Goal: Task Accomplishment & Management: Manage account settings

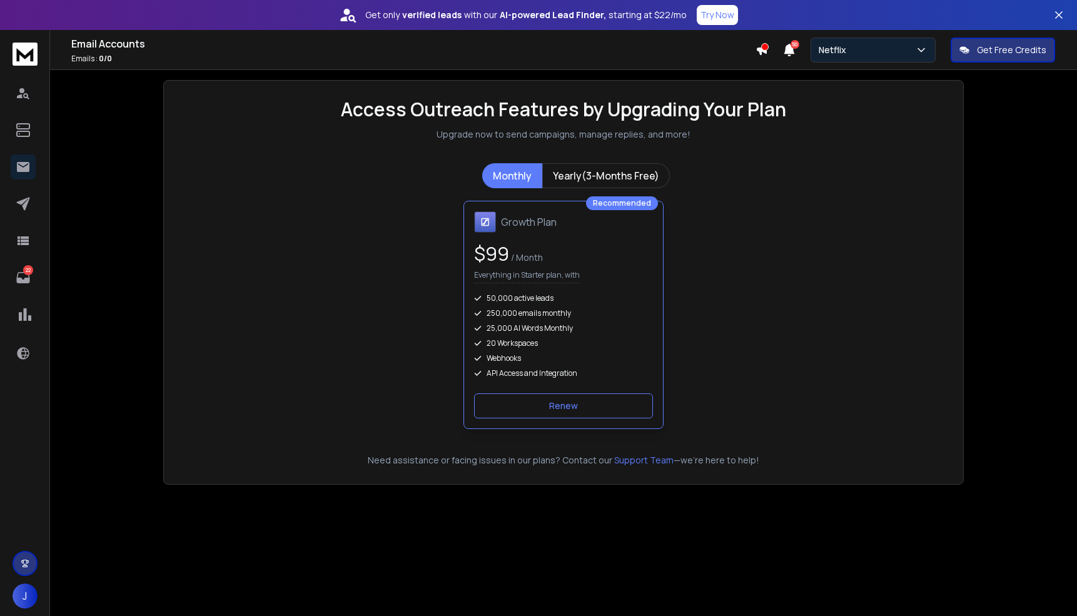
click at [847, 53] on p "Netflix" at bounding box center [835, 50] width 33 height 13
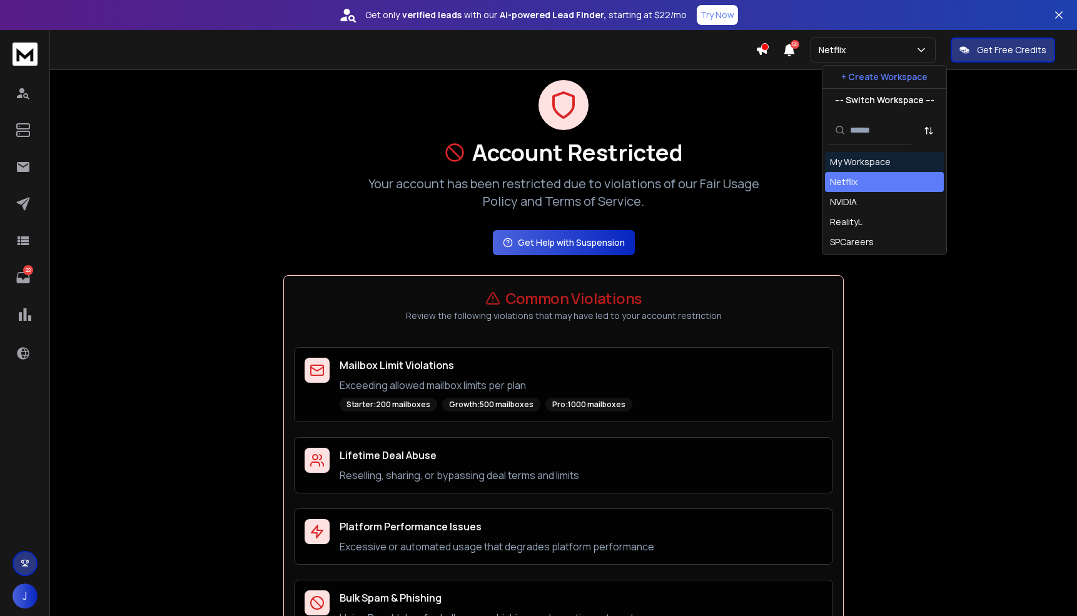
click at [602, 161] on h1 "Account Restricted" at bounding box center [563, 152] width 560 height 25
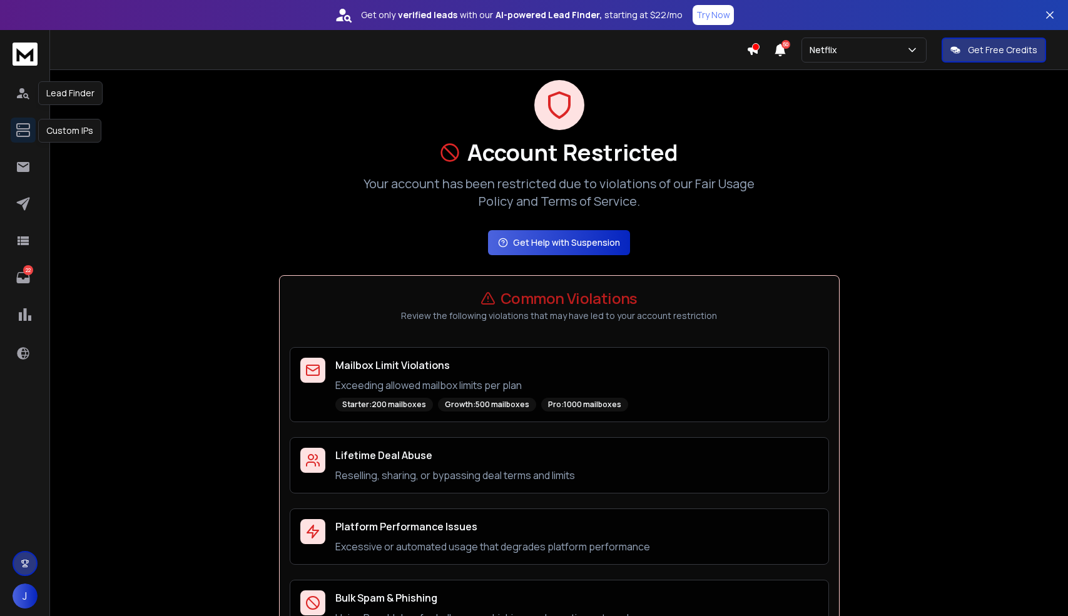
click at [24, 129] on rect at bounding box center [23, 126] width 13 height 5
click at [29, 275] on p "22" at bounding box center [28, 270] width 10 height 10
click at [542, 245] on button "Get Help with Suspension" at bounding box center [559, 242] width 142 height 25
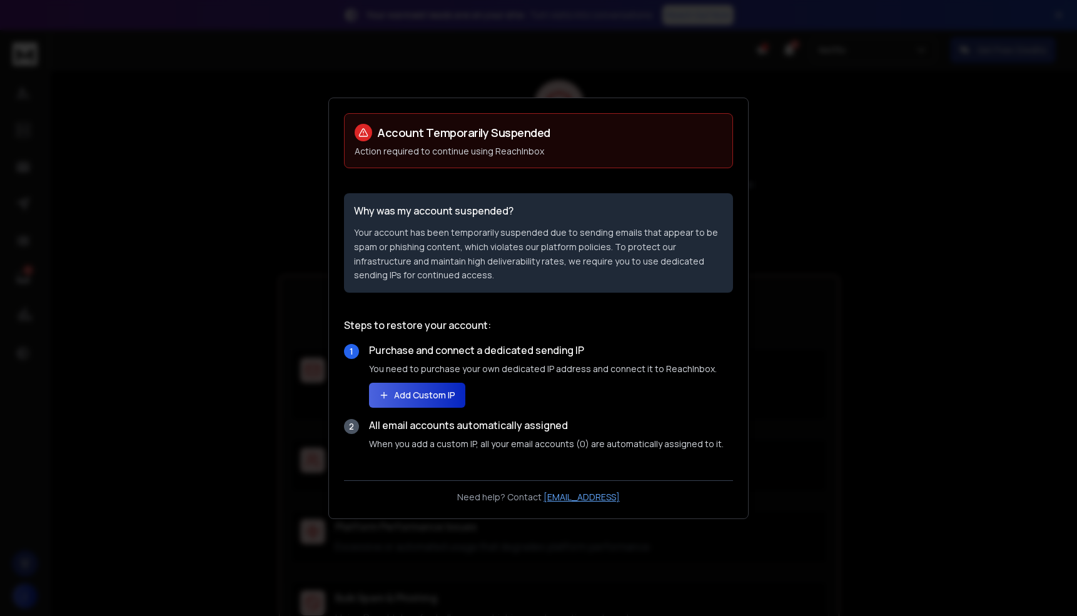
click at [438, 391] on button "Add Custom IP" at bounding box center [417, 395] width 96 height 25
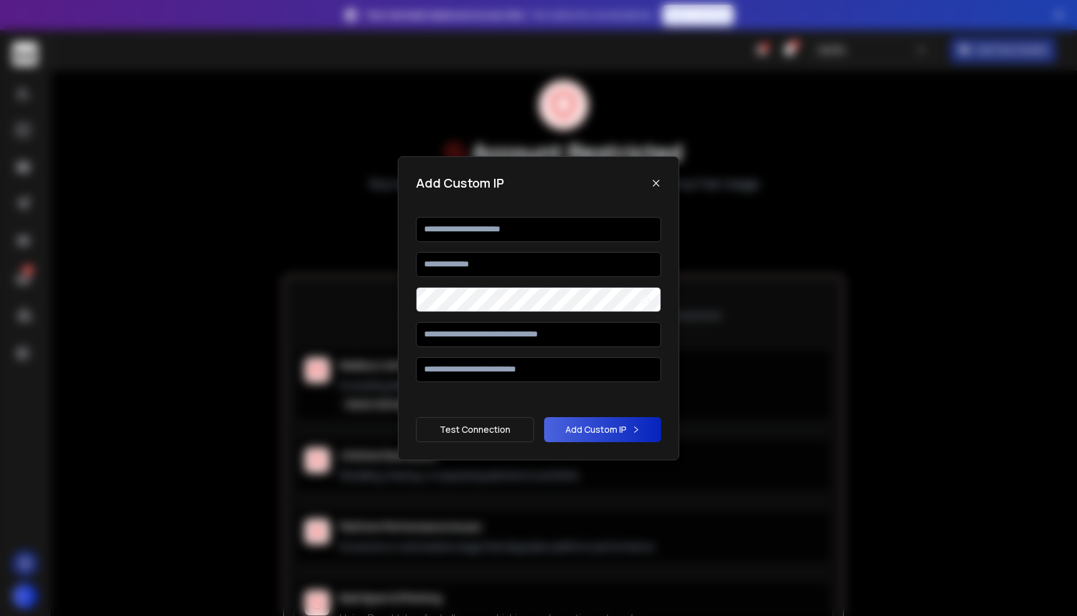
click at [649, 185] on div "Add Custom IP" at bounding box center [538, 184] width 245 height 18
click at [656, 176] on div "Add Custom IP" at bounding box center [538, 184] width 245 height 18
click at [655, 176] on div "Add Custom IP" at bounding box center [538, 184] width 245 height 18
click at [654, 180] on icon at bounding box center [656, 183] width 10 height 10
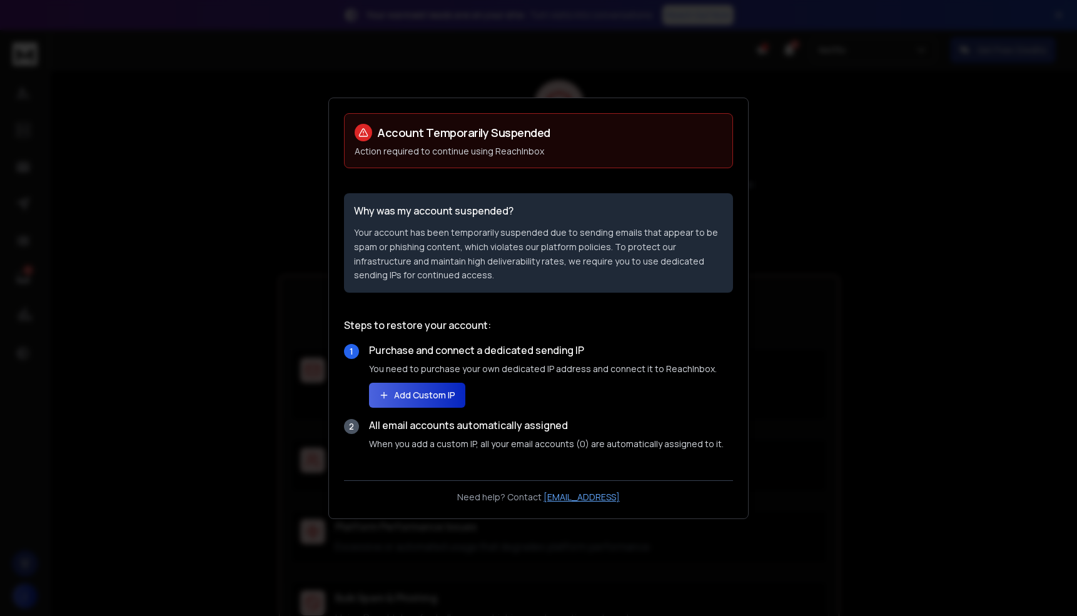
click at [501, 295] on div "Dialog Title Account Temporarily Suspended Action required to continue using Re…" at bounding box center [538, 309] width 420 height 422
click at [828, 321] on div at bounding box center [538, 308] width 1077 height 616
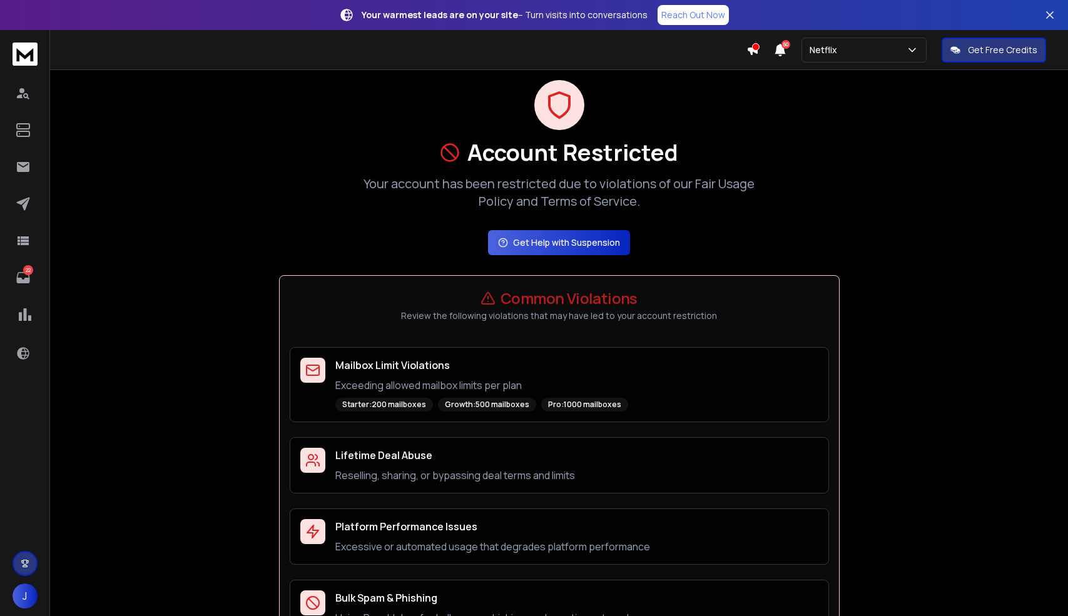
click at [585, 256] on div "Account Restricted Your account has been restricted due to violations of our Fa…" at bounding box center [559, 553] width 560 height 947
click at [577, 247] on button "Get Help with Suspension" at bounding box center [559, 242] width 142 height 25
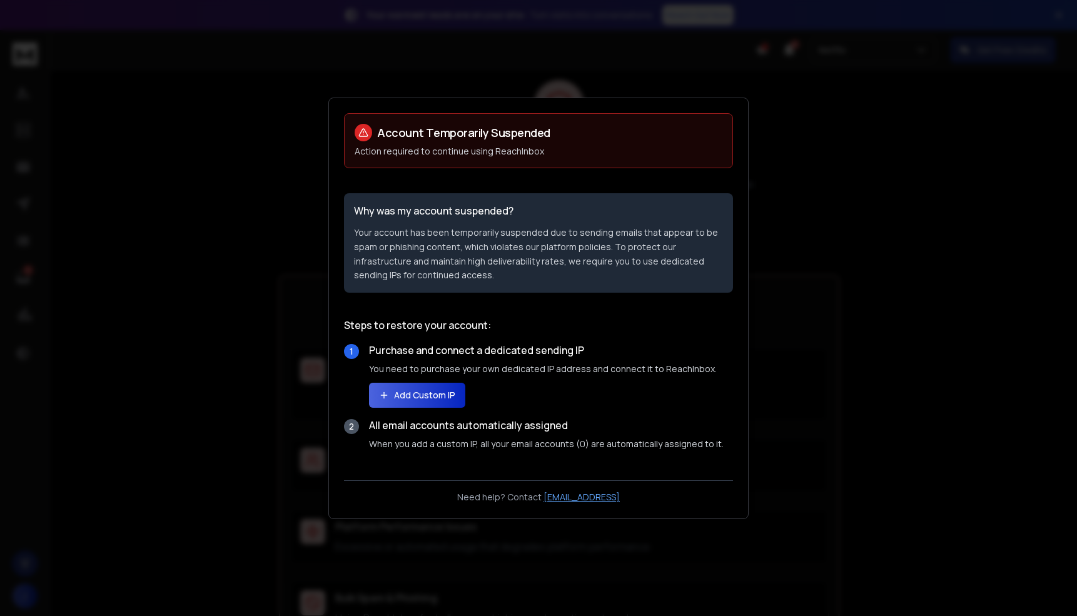
click at [432, 383] on button "Add Custom IP" at bounding box center [417, 395] width 96 height 25
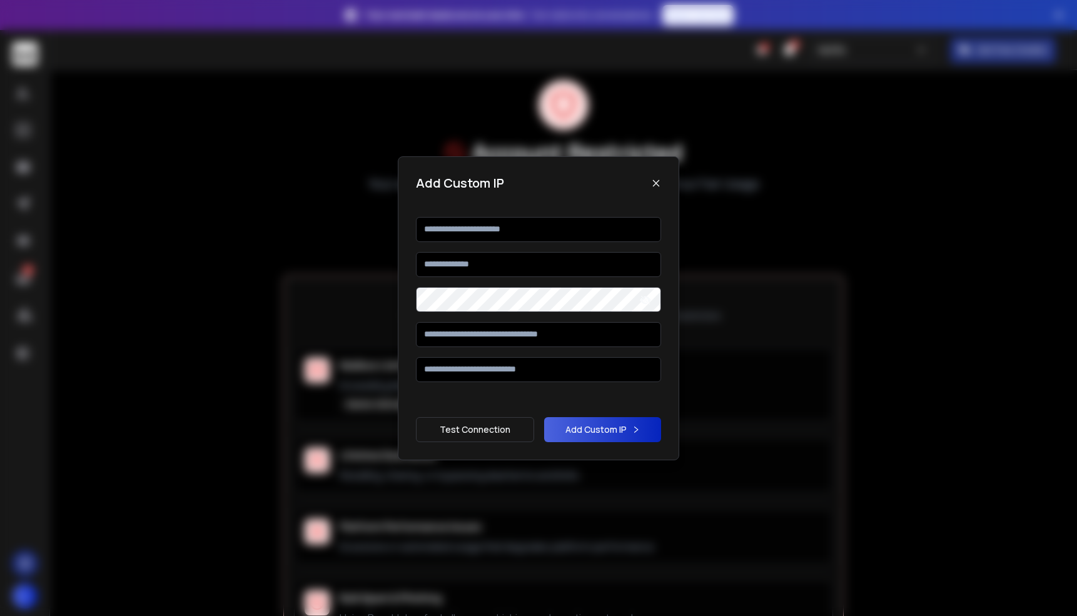
click at [483, 375] on input "text" at bounding box center [538, 369] width 245 height 25
click at [502, 348] on form "Test Connection Add Custom IP" at bounding box center [538, 329] width 245 height 225
click at [509, 332] on input "text" at bounding box center [538, 334] width 245 height 25
click at [512, 281] on form "Test Connection Add Custom IP" at bounding box center [538, 329] width 245 height 225
click at [517, 258] on input "text" at bounding box center [538, 264] width 245 height 25
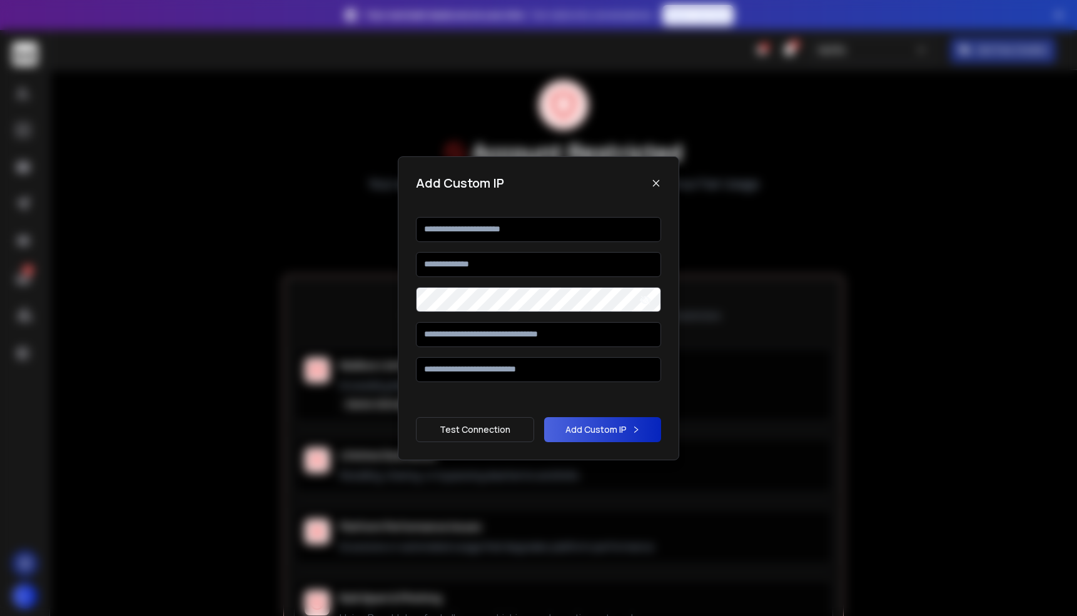
click at [517, 221] on input "text" at bounding box center [538, 229] width 245 height 25
drag, startPoint x: 663, startPoint y: 168, endPoint x: 663, endPoint y: 177, distance: 9.4
click at [663, 171] on div "Add Custom IP Test Connection Add Custom IP" at bounding box center [538, 308] width 281 height 304
click at [661, 180] on div "Add Custom IP Test Connection Add Custom IP" at bounding box center [538, 308] width 281 height 304
click at [657, 180] on icon at bounding box center [656, 183] width 10 height 10
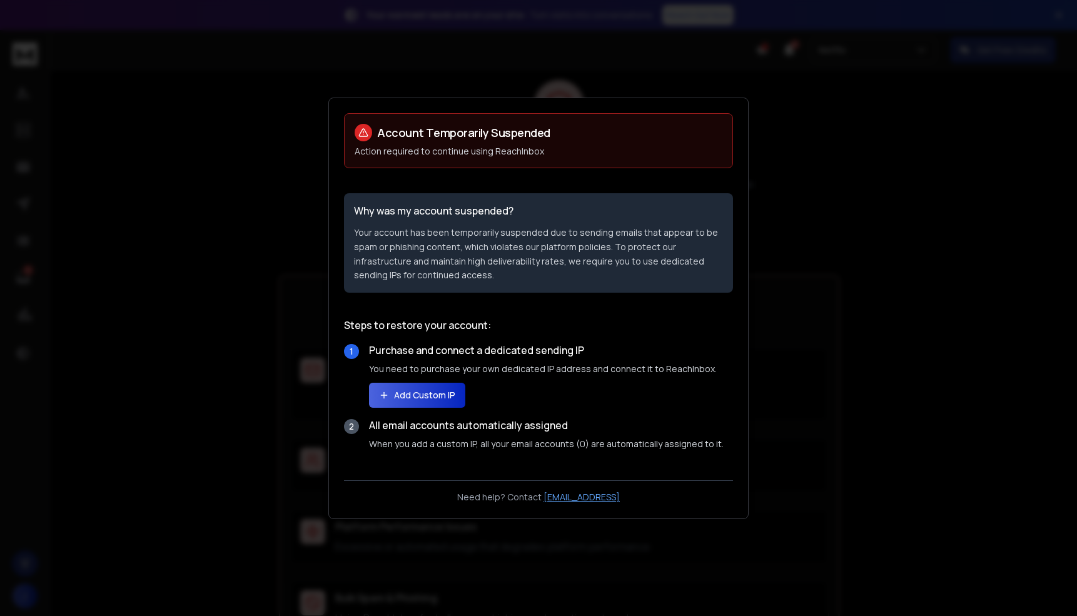
click at [864, 264] on div at bounding box center [538, 308] width 1077 height 616
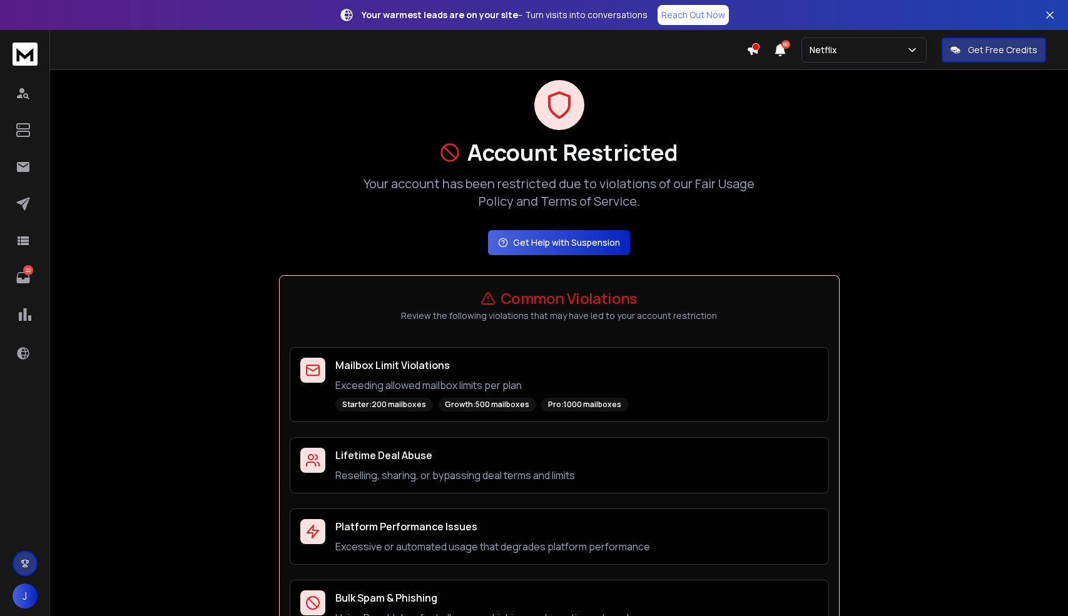
click at [558, 251] on button "Get Help with Suspension" at bounding box center [559, 242] width 142 height 25
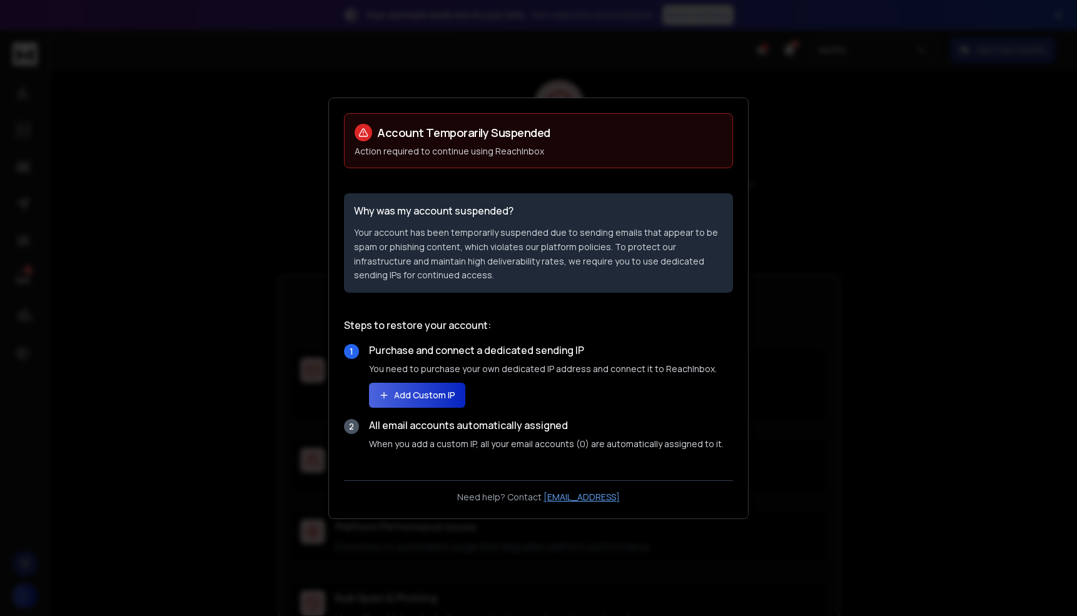
click at [432, 390] on button "Add Custom IP" at bounding box center [417, 395] width 96 height 25
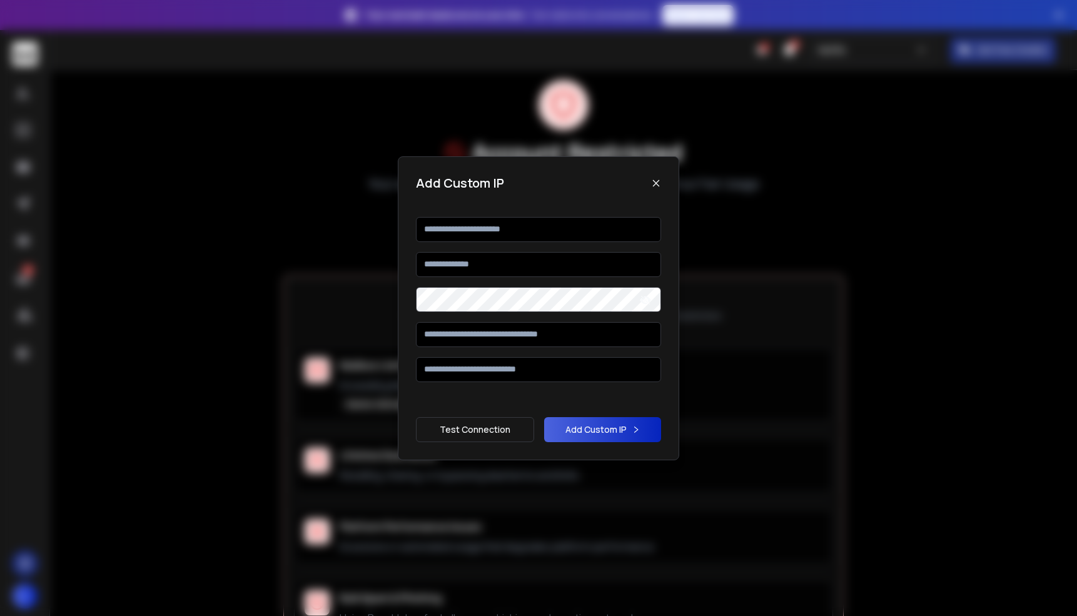
click at [658, 185] on icon at bounding box center [656, 183] width 7 height 7
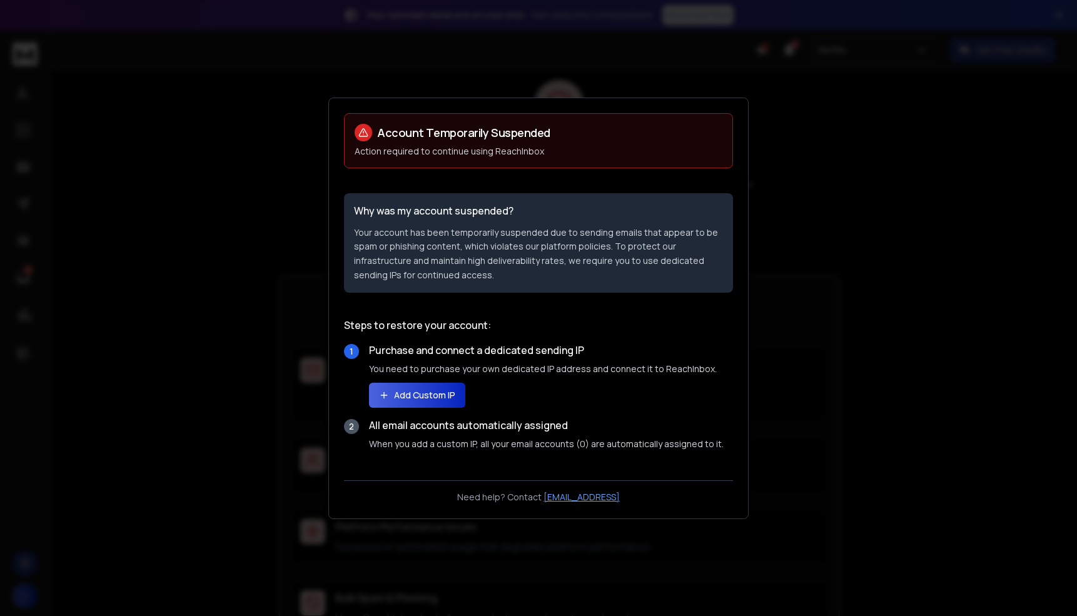
drag, startPoint x: 527, startPoint y: 292, endPoint x: 478, endPoint y: 255, distance: 62.0
click at [475, 251] on p "Your account has been temporarily suspended due to sending emails that appear t…" at bounding box center [538, 254] width 369 height 57
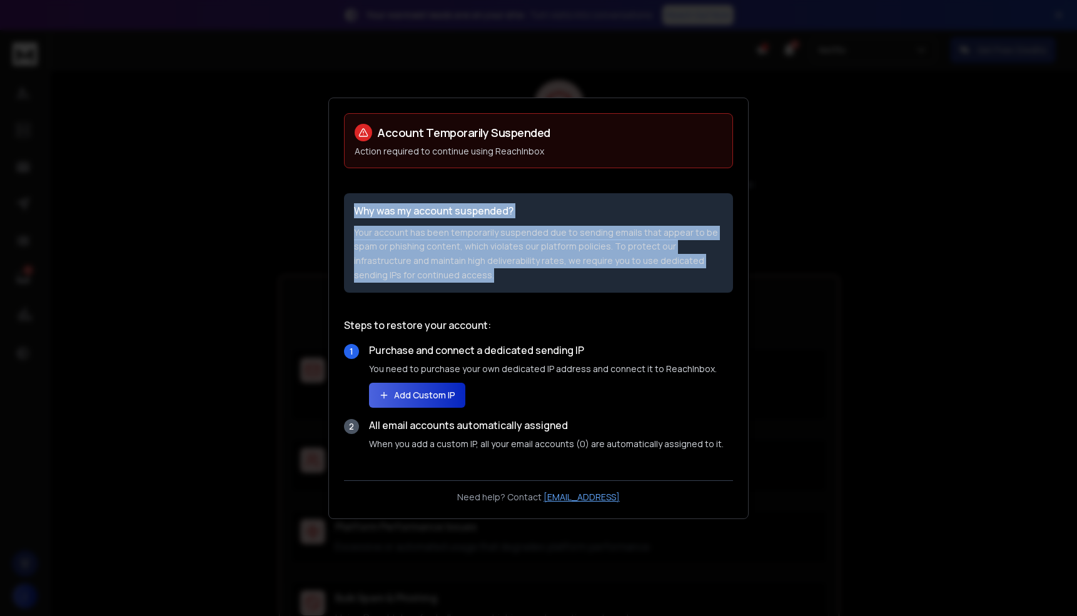
drag, startPoint x: 666, startPoint y: 269, endPoint x: 343, endPoint y: 215, distance: 327.2
click at [343, 215] on div "Dialog Title Account Temporarily Suspended Action required to continue using Re…" at bounding box center [538, 309] width 420 height 422
copy div "Why was my account suspended? Your account has been temporarily suspended due t…"
click at [390, 383] on button "Add Custom IP" at bounding box center [417, 395] width 96 height 25
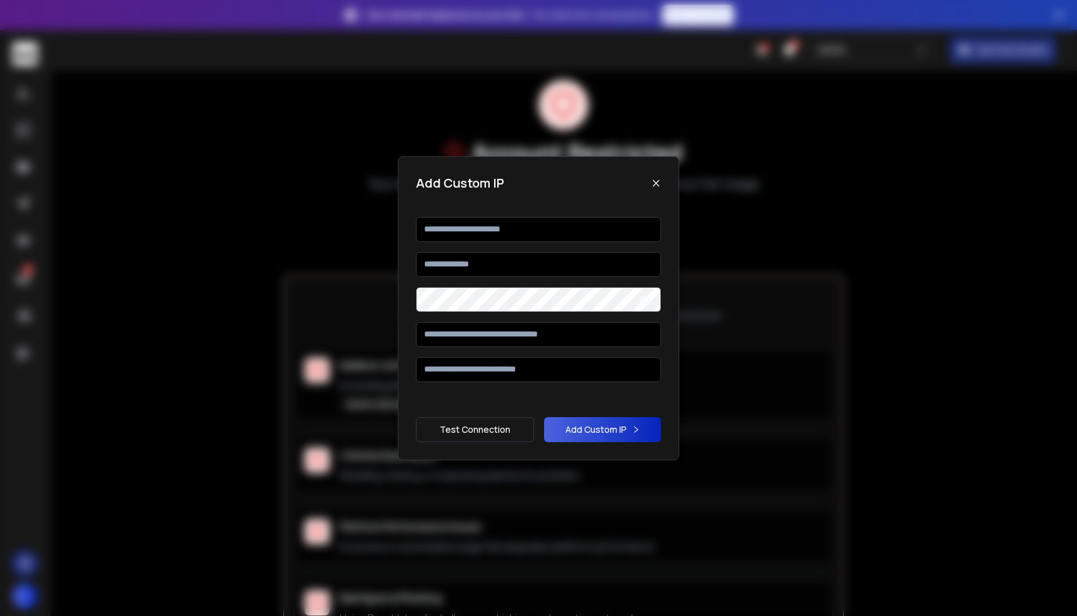
click at [658, 193] on div "Add Custom IP" at bounding box center [538, 196] width 245 height 43
click at [658, 184] on icon at bounding box center [656, 183] width 10 height 10
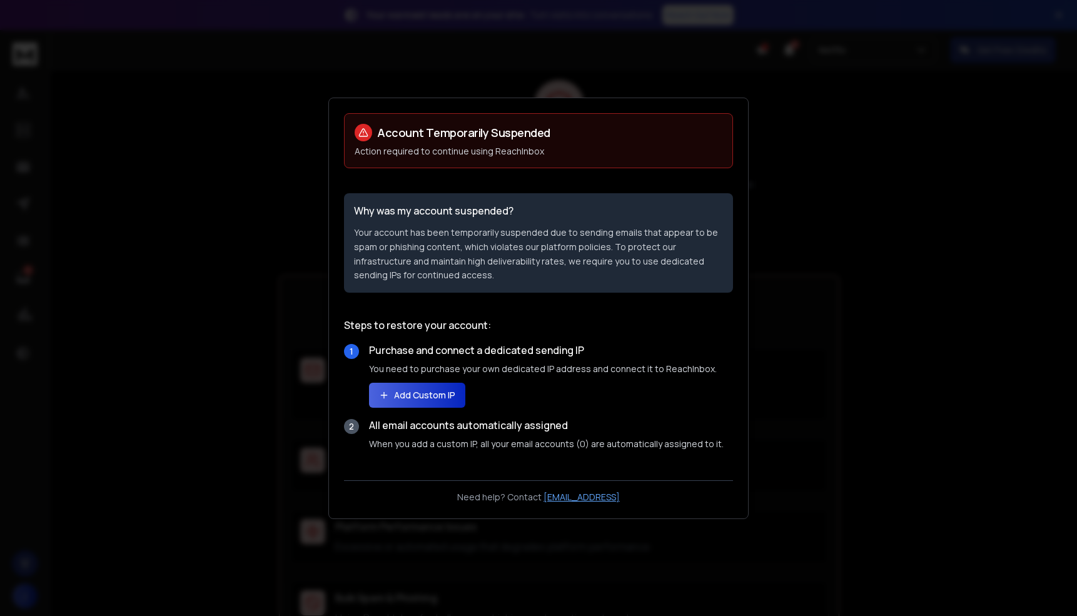
click at [704, 81] on div at bounding box center [538, 308] width 1077 height 616
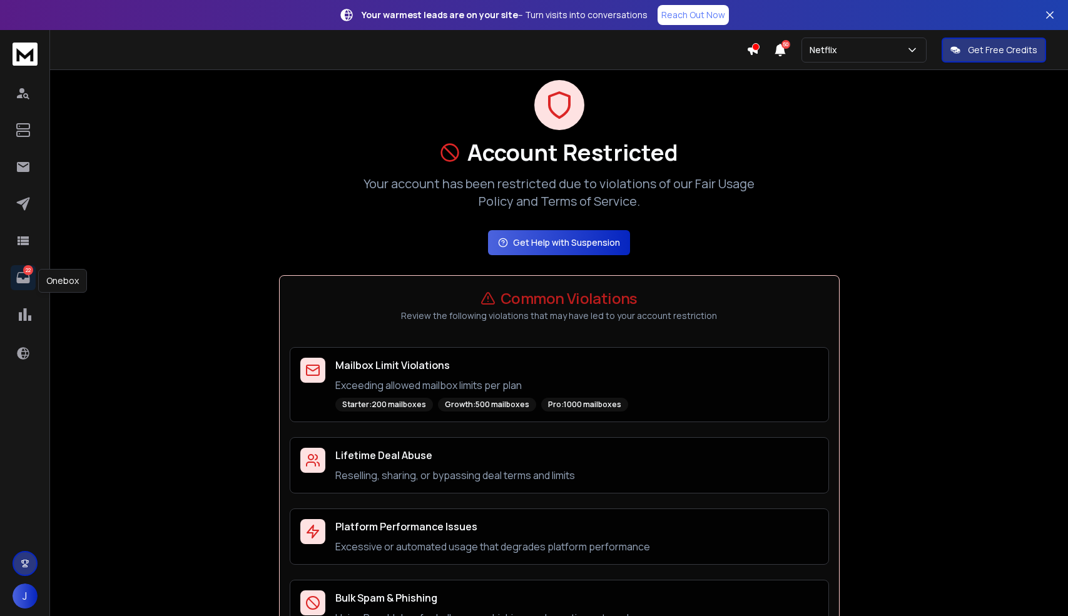
click at [18, 280] on icon at bounding box center [23, 277] width 15 height 15
click at [21, 592] on span "J" at bounding box center [25, 596] width 25 height 25
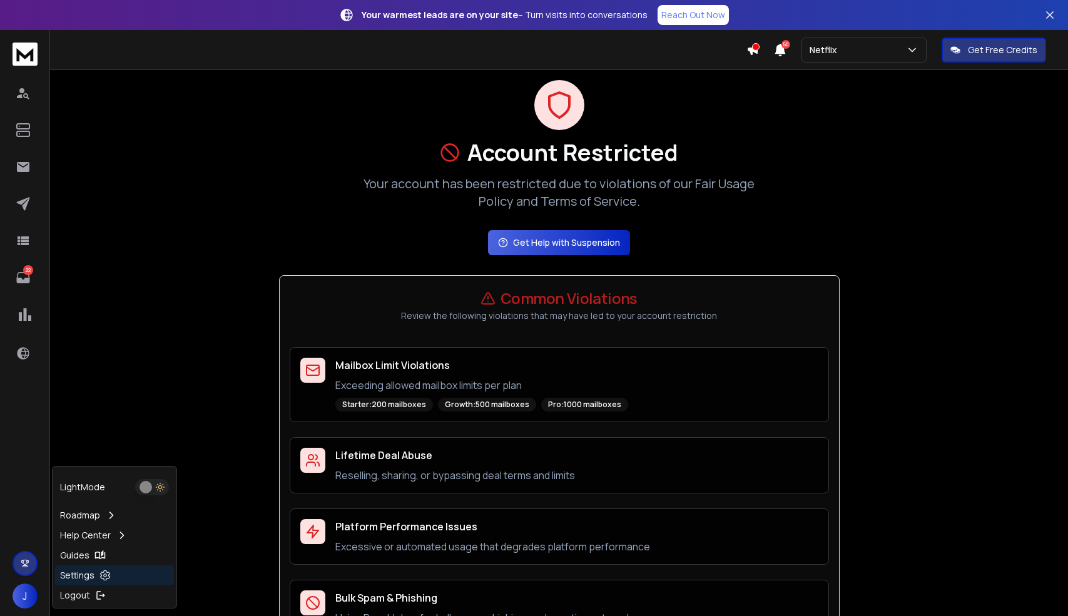
click at [76, 579] on p "Settings" at bounding box center [77, 575] width 34 height 13
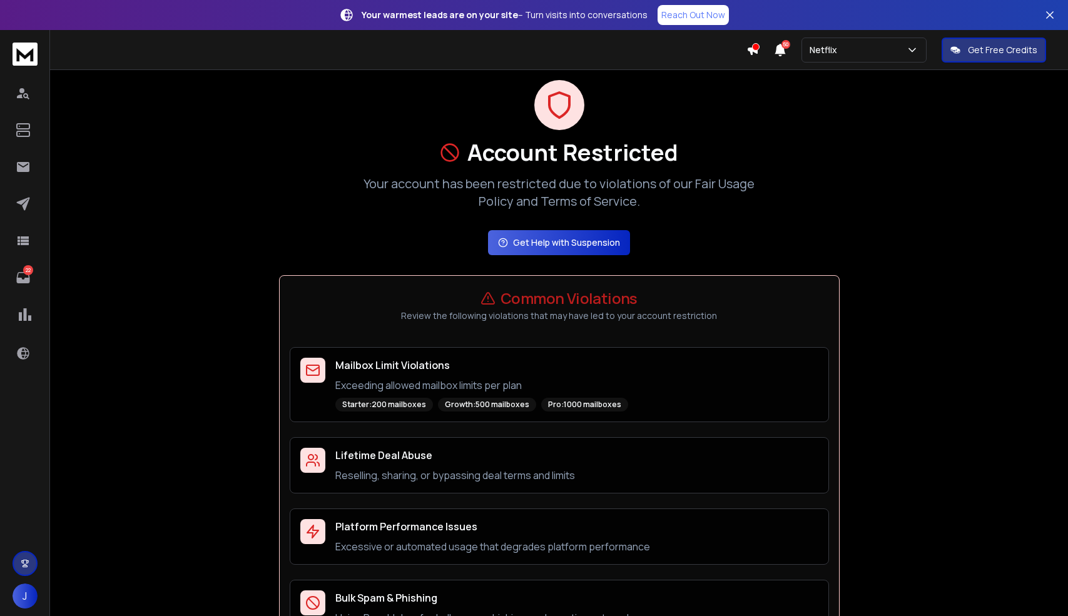
click at [1007, 118] on div "Account Restricted Your account has been restricted due to violations of our Fa…" at bounding box center [534, 533] width 1068 height 1007
click at [24, 597] on span "J" at bounding box center [25, 596] width 25 height 25
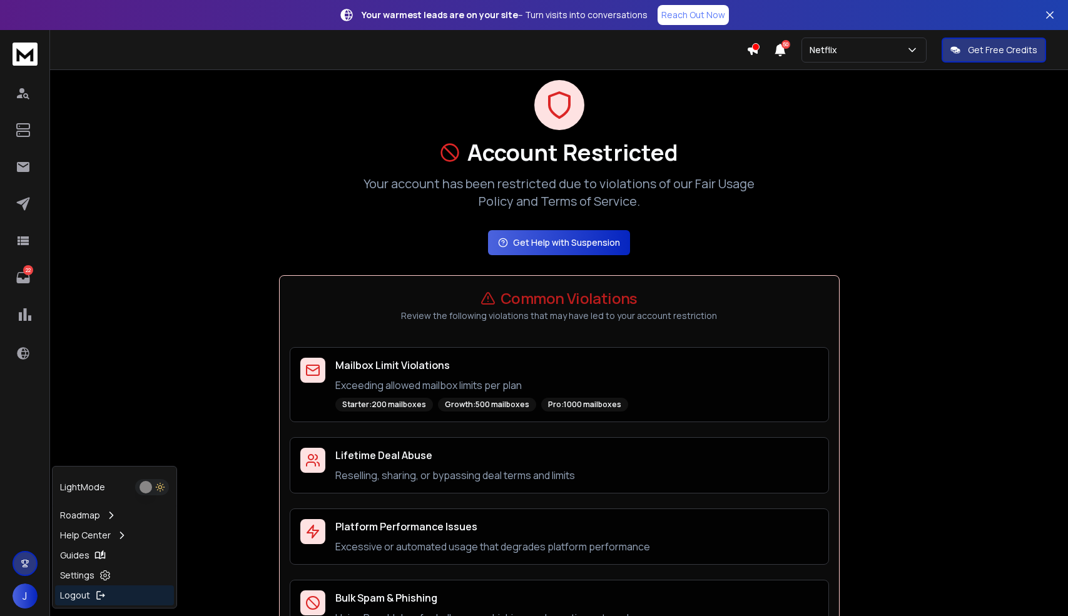
click at [76, 595] on p "Logout" at bounding box center [75, 595] width 30 height 13
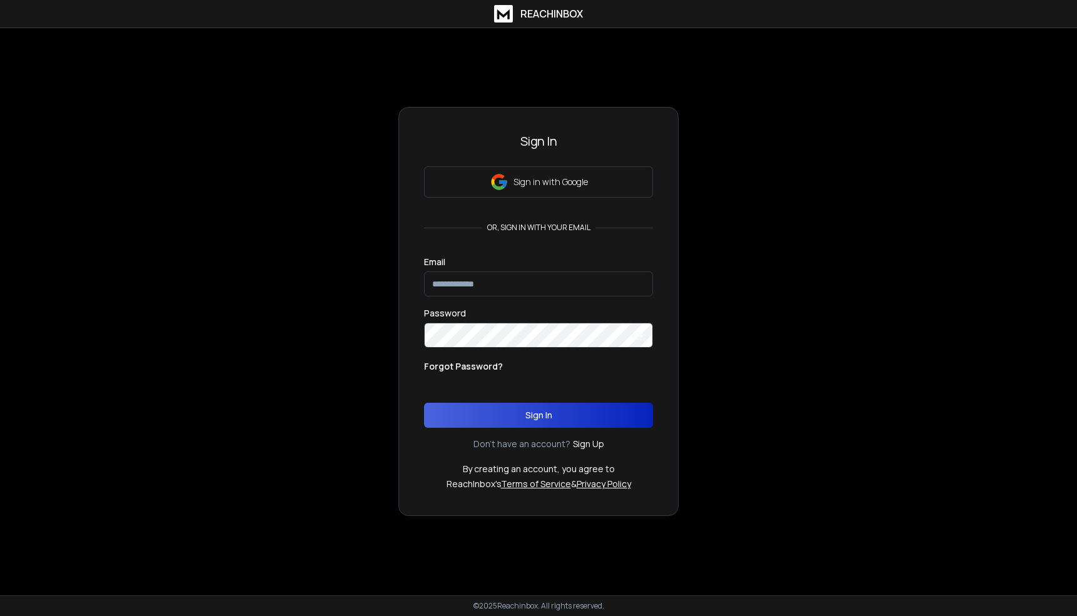
click at [516, 283] on input "email" at bounding box center [538, 283] width 229 height 25
paste input "**********"
type input "**********"
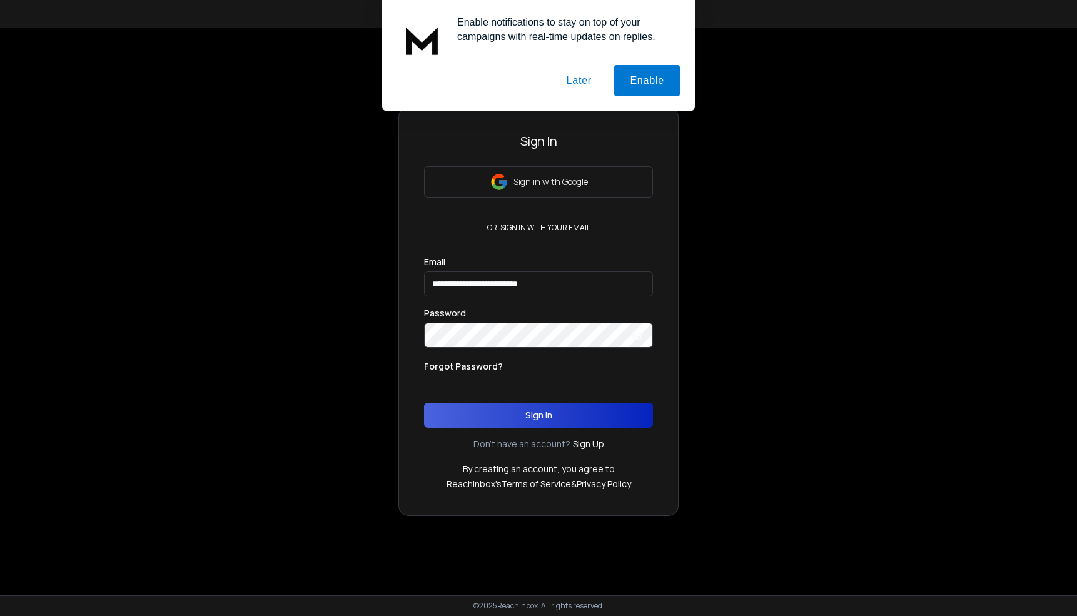
drag, startPoint x: 915, startPoint y: 337, endPoint x: 775, endPoint y: 338, distance: 140.1
click at [852, 337] on div "**********" at bounding box center [538, 311] width 1077 height 517
click at [637, 337] on icon at bounding box center [637, 335] width 11 height 11
click at [563, 409] on button "Sign In" at bounding box center [538, 415] width 229 height 25
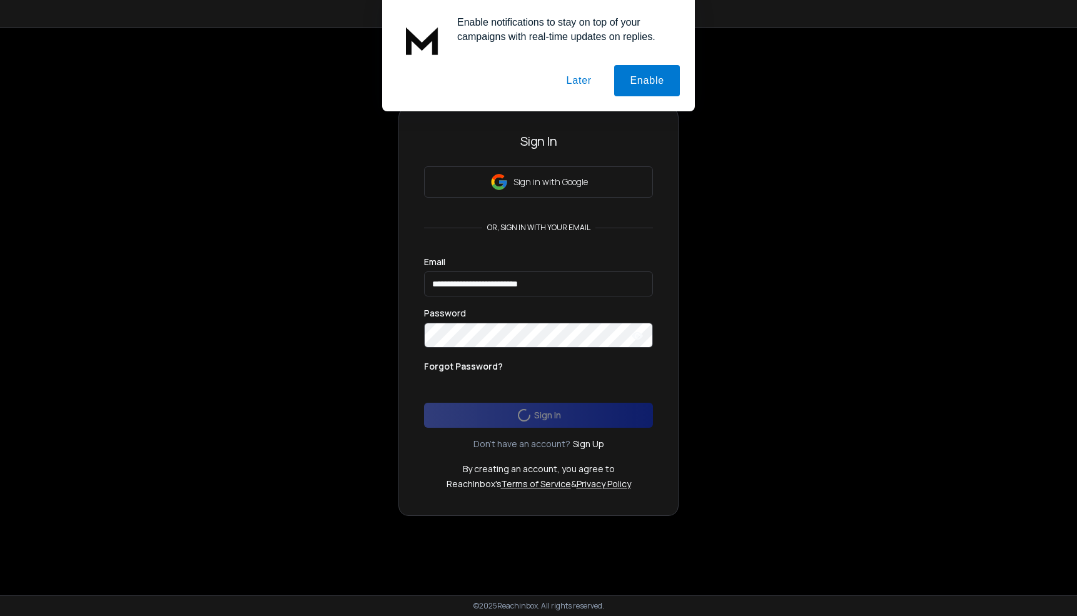
click at [584, 74] on button "Later" at bounding box center [578, 80] width 56 height 31
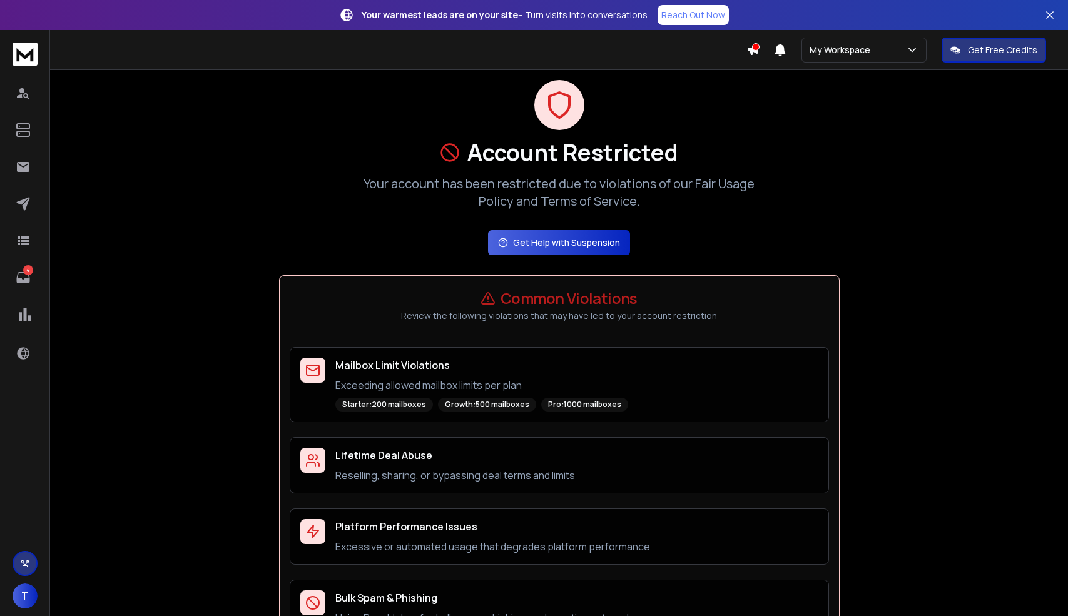
click at [539, 240] on button "Get Help with Suspension" at bounding box center [559, 242] width 142 height 25
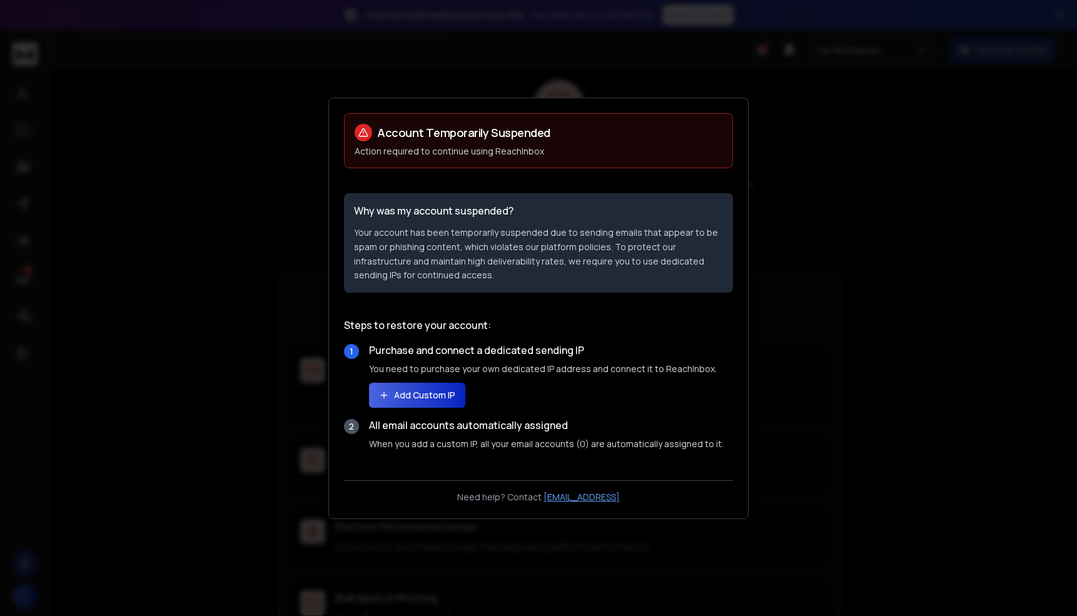
click at [433, 385] on button "Add Custom IP" at bounding box center [417, 395] width 96 height 25
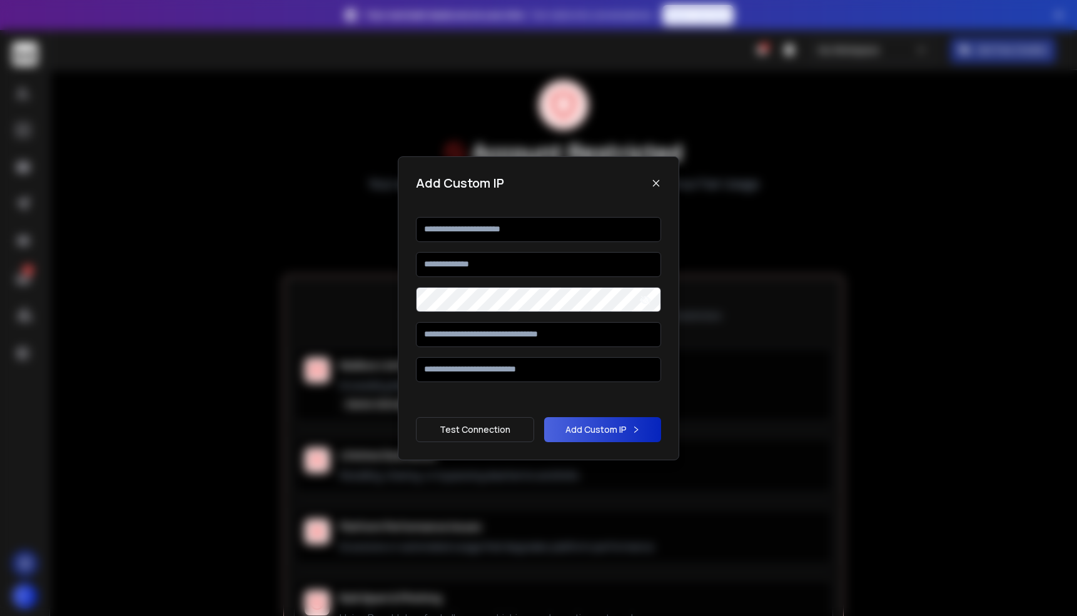
click at [659, 184] on icon at bounding box center [656, 183] width 10 height 10
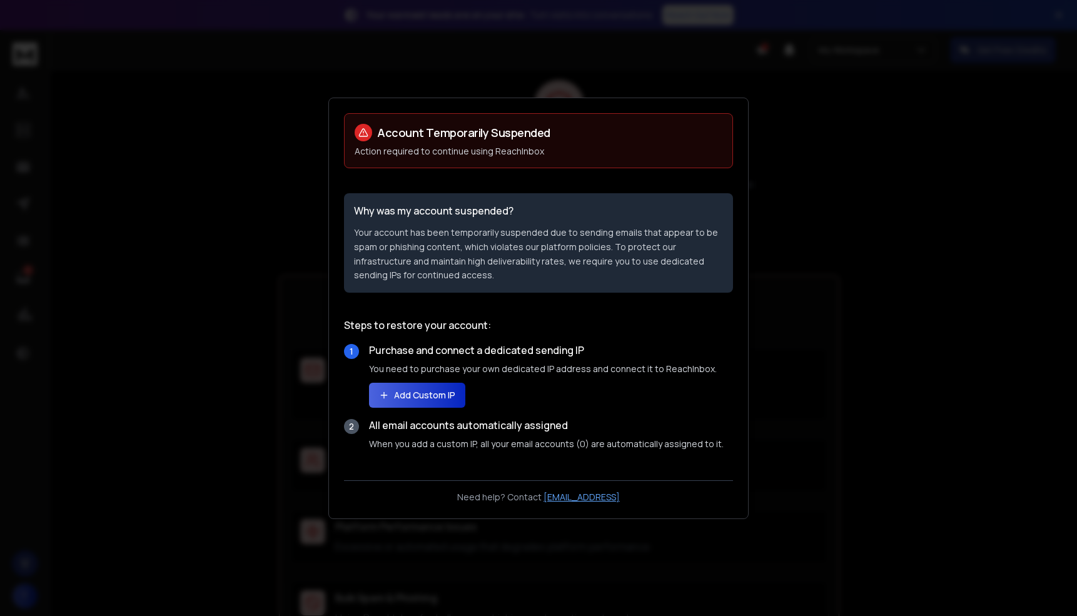
click at [434, 393] on button "Add Custom IP" at bounding box center [417, 395] width 96 height 25
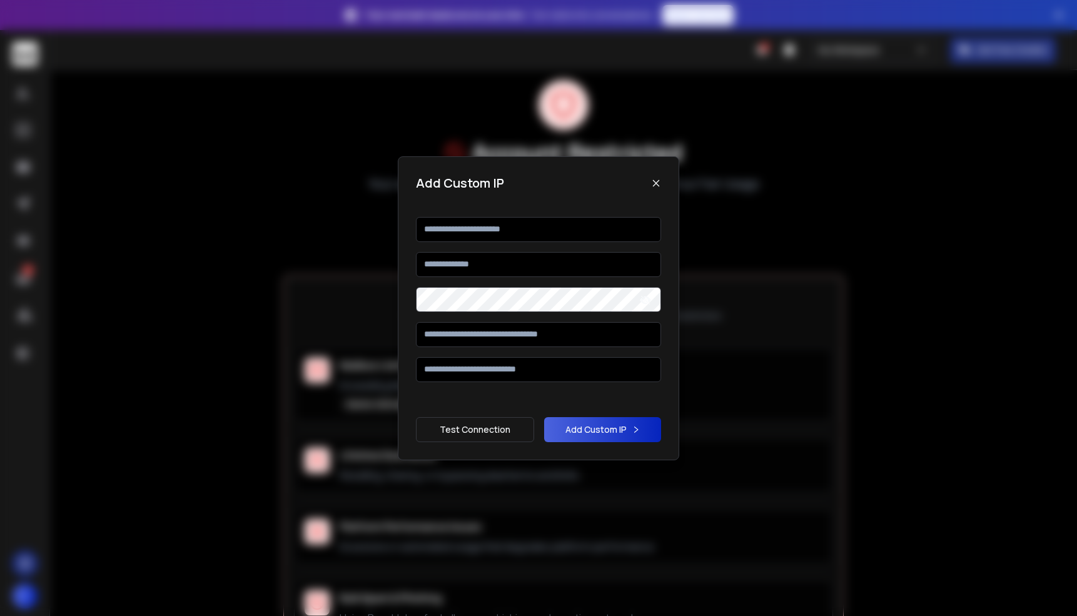
click at [544, 345] on input "text" at bounding box center [538, 334] width 245 height 25
click at [545, 231] on input "text" at bounding box center [538, 229] width 245 height 25
click at [510, 240] on input "text" at bounding box center [538, 229] width 245 height 25
paste input "**********"
type input "**********"
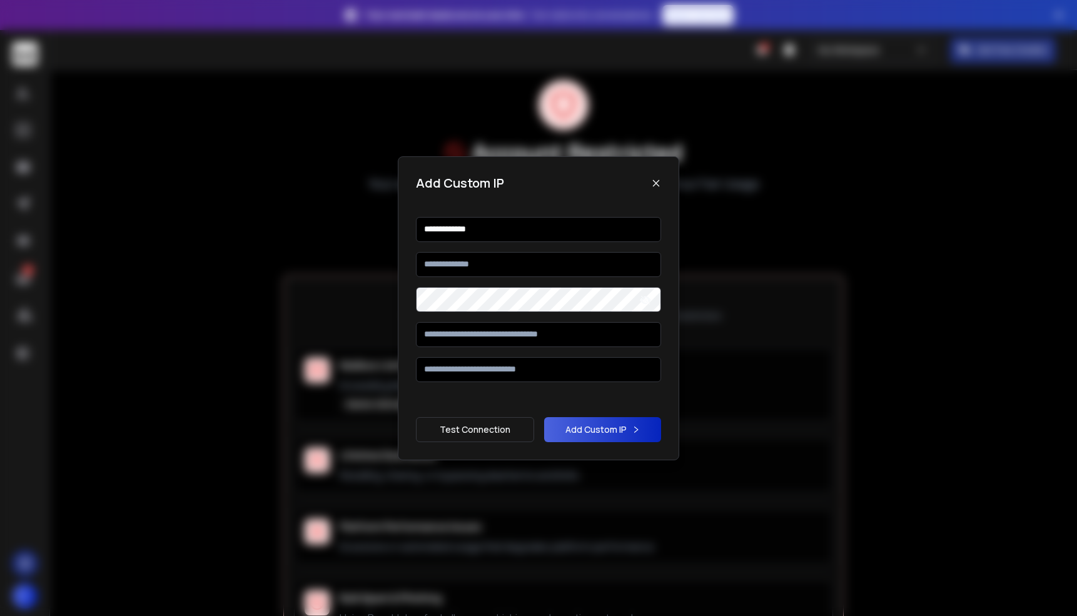
drag, startPoint x: 484, startPoint y: 231, endPoint x: 400, endPoint y: 243, distance: 84.7
click at [394, 231] on div "**********" at bounding box center [538, 308] width 1077 height 329
click at [457, 336] on input "text" at bounding box center [538, 334] width 245 height 25
paste input "**********"
type input "**********"
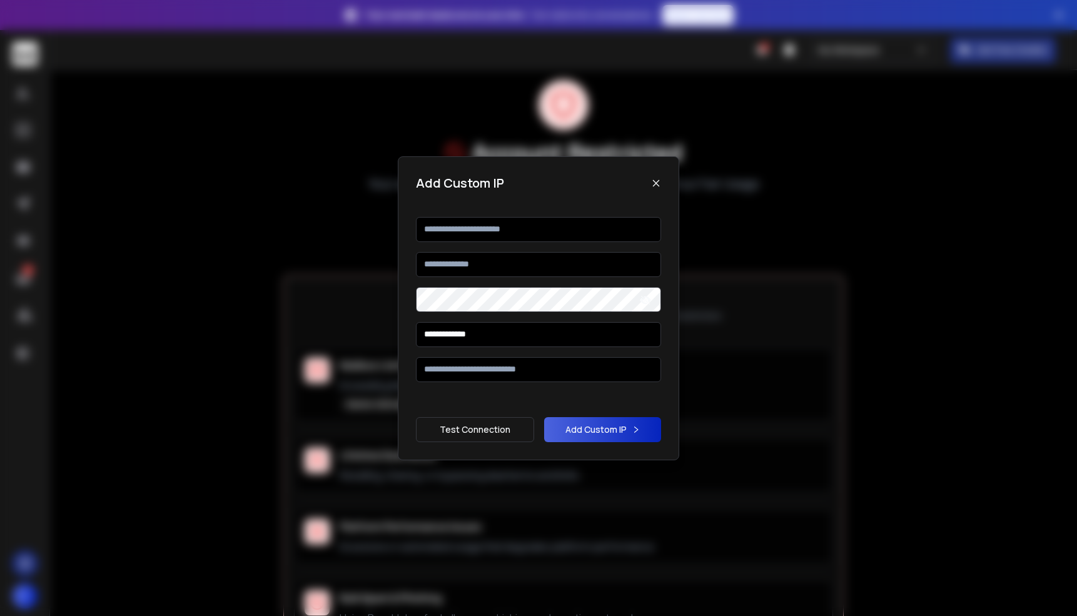
click at [580, 372] on input "text" at bounding box center [538, 369] width 245 height 25
paste input "****"
type input "****"
click at [497, 260] on input "text" at bounding box center [538, 264] width 245 height 25
paste input "******"
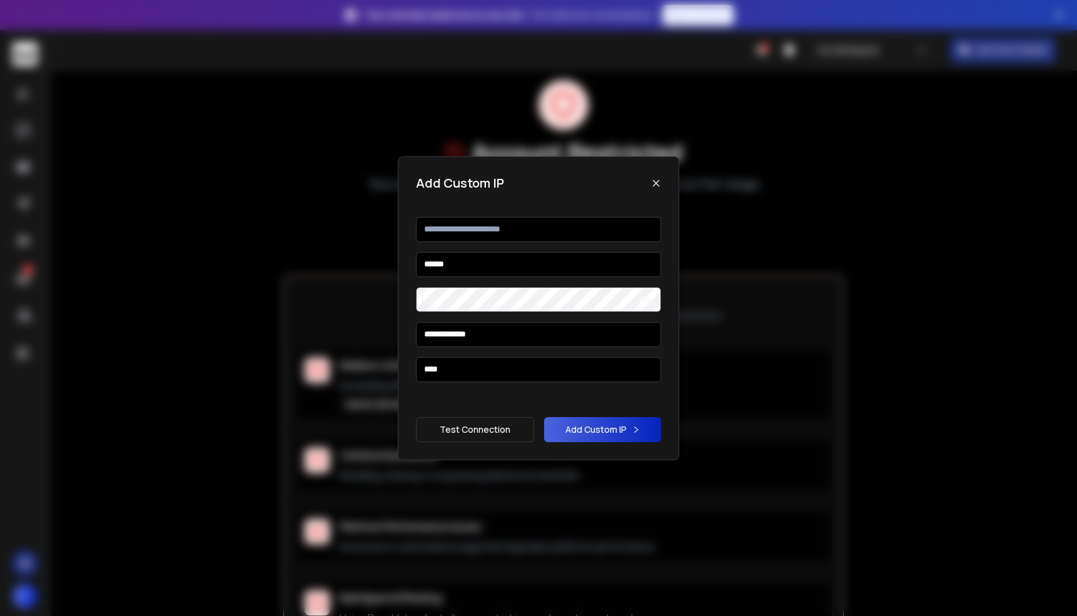
type input "******"
click at [527, 230] on input "text" at bounding box center [538, 229] width 245 height 25
type input "*****"
click at [477, 430] on button "Test Connection" at bounding box center [475, 429] width 118 height 25
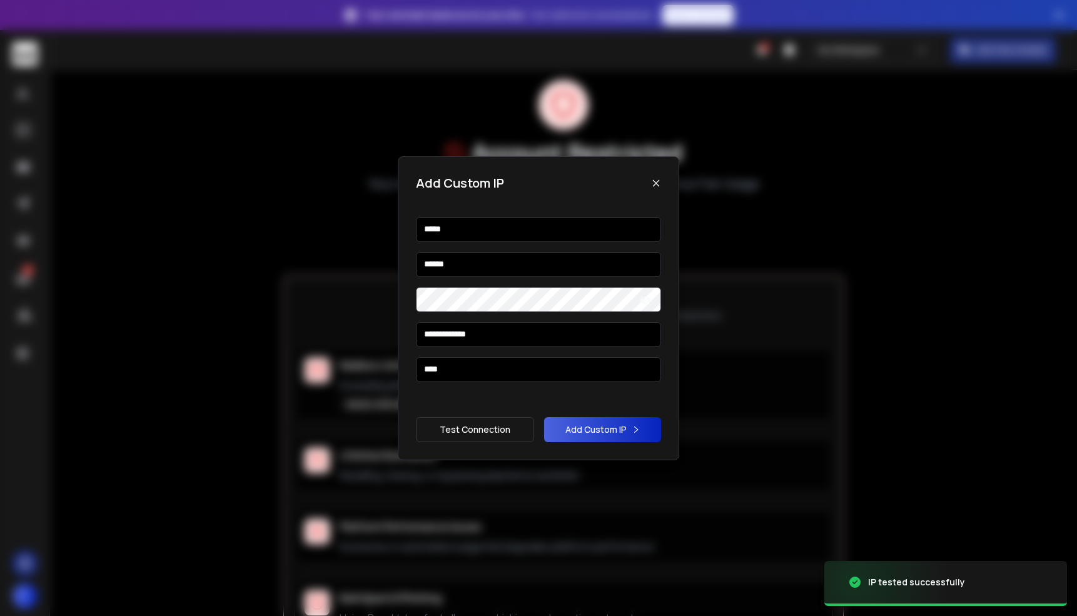
click at [591, 430] on button "Add Custom IP" at bounding box center [602, 429] width 117 height 25
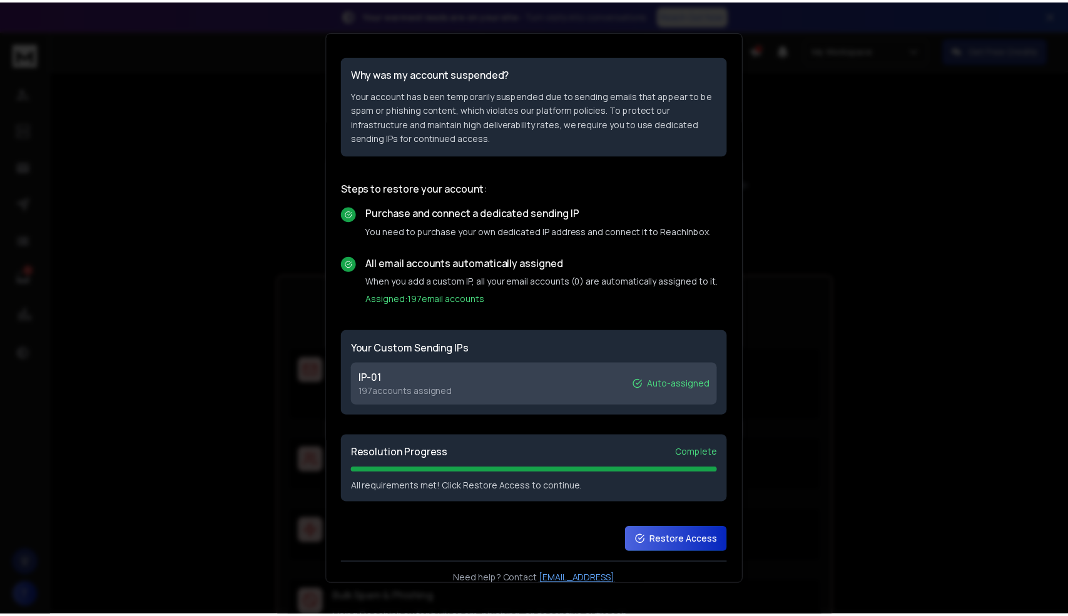
scroll to position [73, 0]
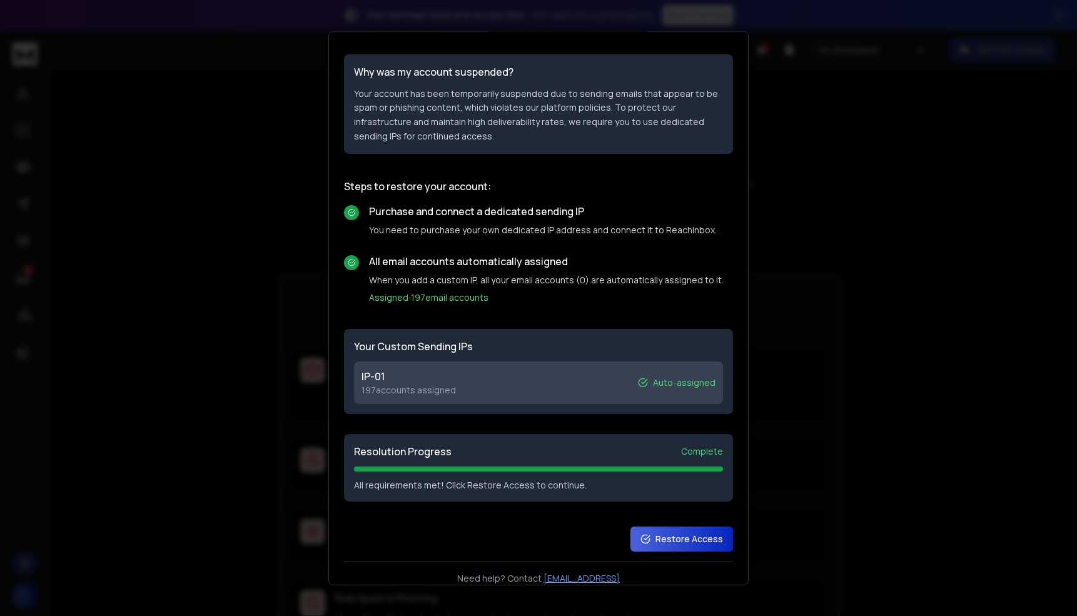
drag, startPoint x: 442, startPoint y: 379, endPoint x: 359, endPoint y: 365, distance: 84.4
click at [359, 361] on div "IP-01 197 accounts assigned Auto-assigned" at bounding box center [538, 382] width 369 height 43
copy div "IP-01 197 accounts assigned"
click at [679, 376] on span "Auto-assigned" at bounding box center [684, 382] width 63 height 13
click at [695, 526] on button "Restore Access" at bounding box center [681, 538] width 103 height 25
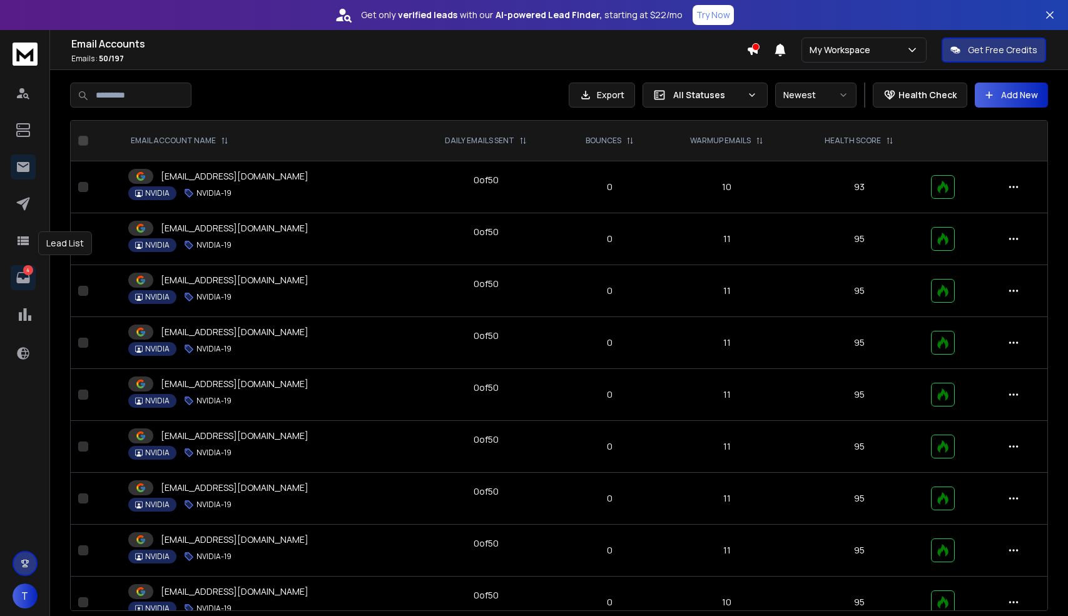
click at [28, 270] on p "4" at bounding box center [28, 270] width 10 height 10
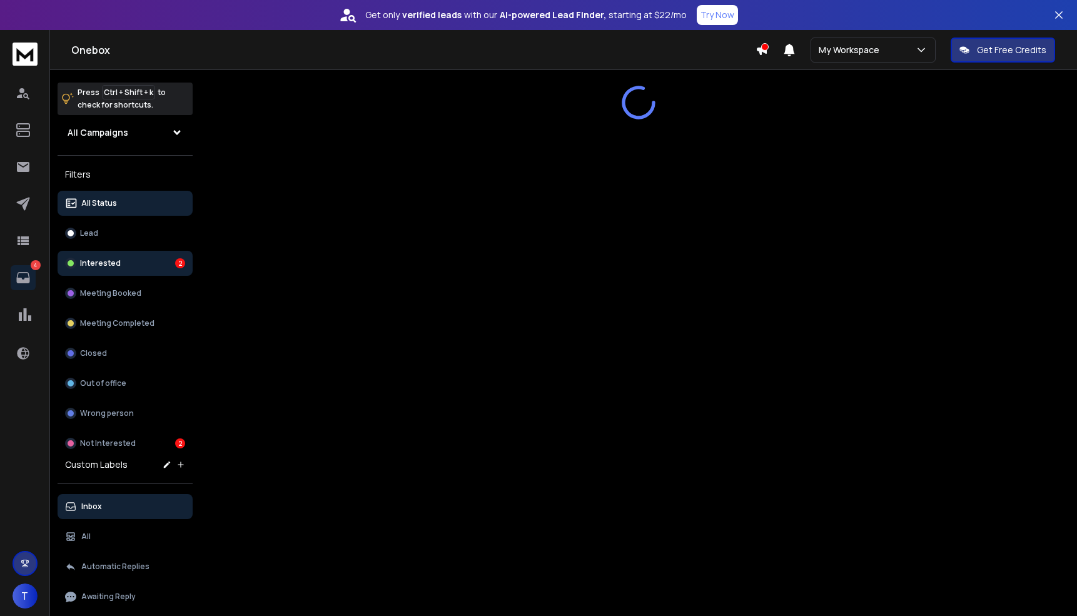
click at [127, 266] on button "Interested 2" at bounding box center [125, 263] width 135 height 25
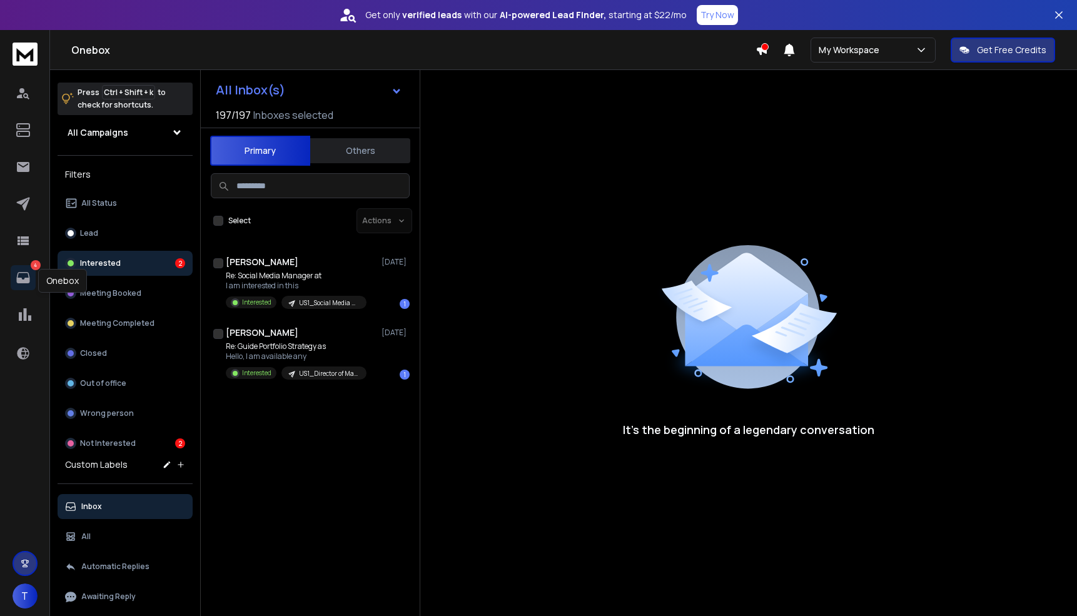
click at [30, 278] on icon at bounding box center [23, 277] width 15 height 15
click at [28, 201] on icon at bounding box center [23, 203] width 15 height 15
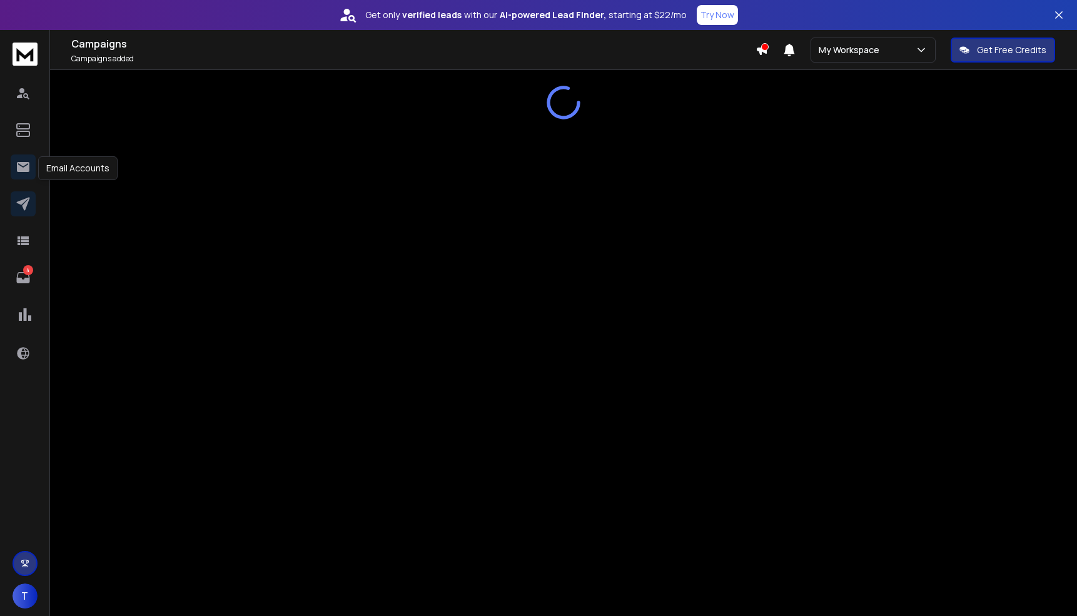
click at [25, 172] on icon at bounding box center [23, 167] width 13 height 10
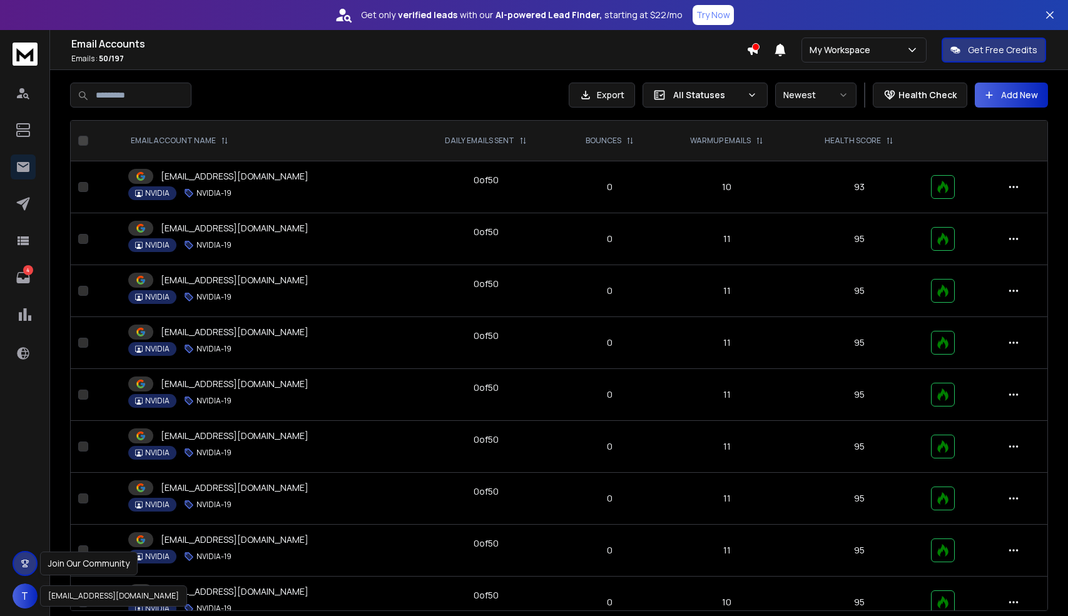
click at [23, 604] on span "T" at bounding box center [25, 596] width 25 height 25
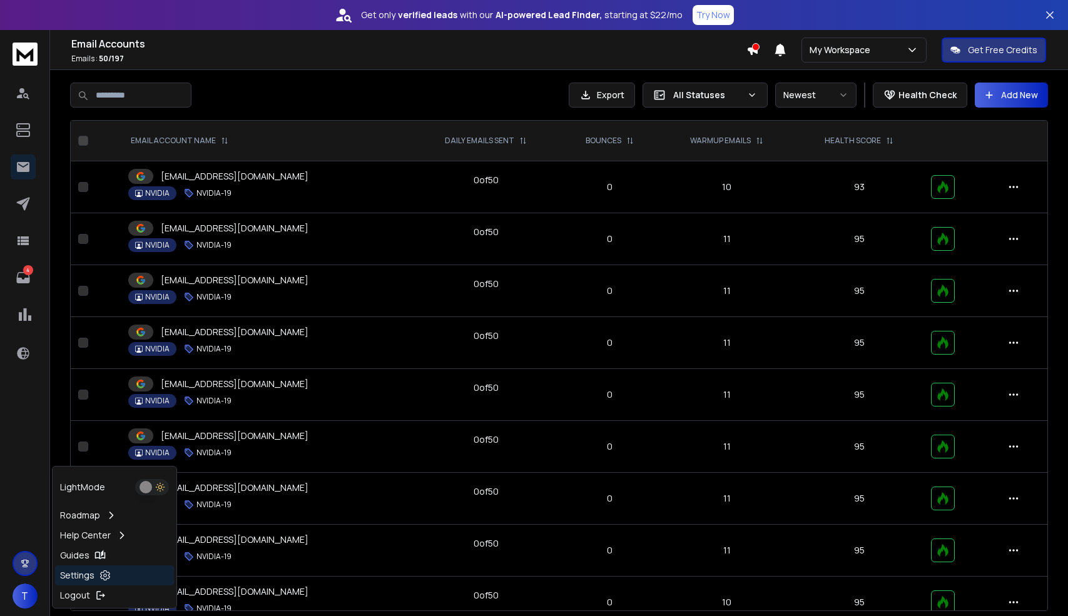
click at [81, 574] on p "Settings" at bounding box center [77, 575] width 34 height 13
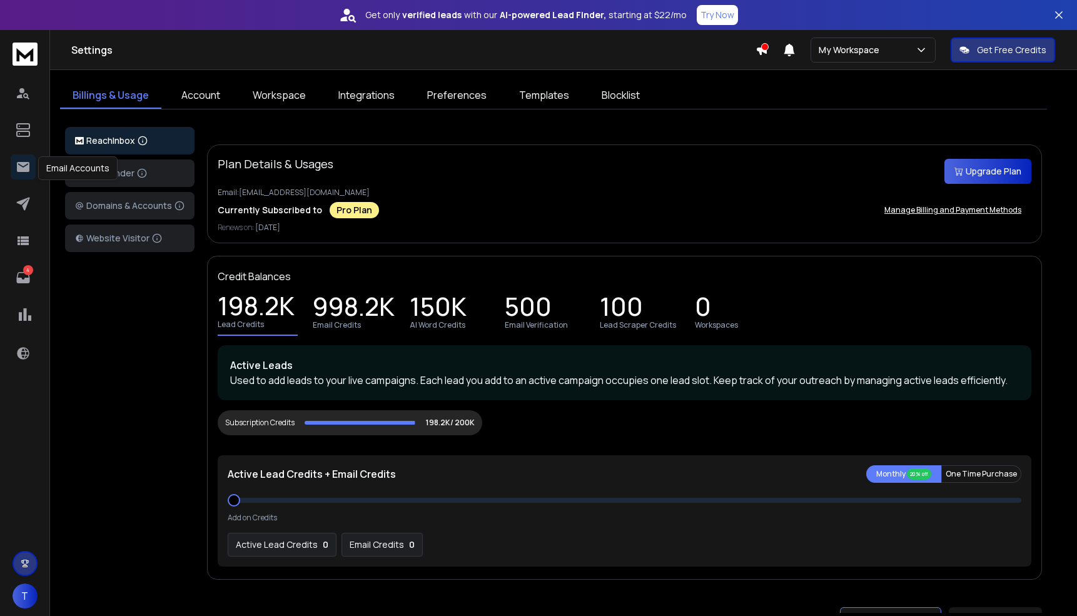
click at [27, 175] on icon at bounding box center [23, 166] width 15 height 15
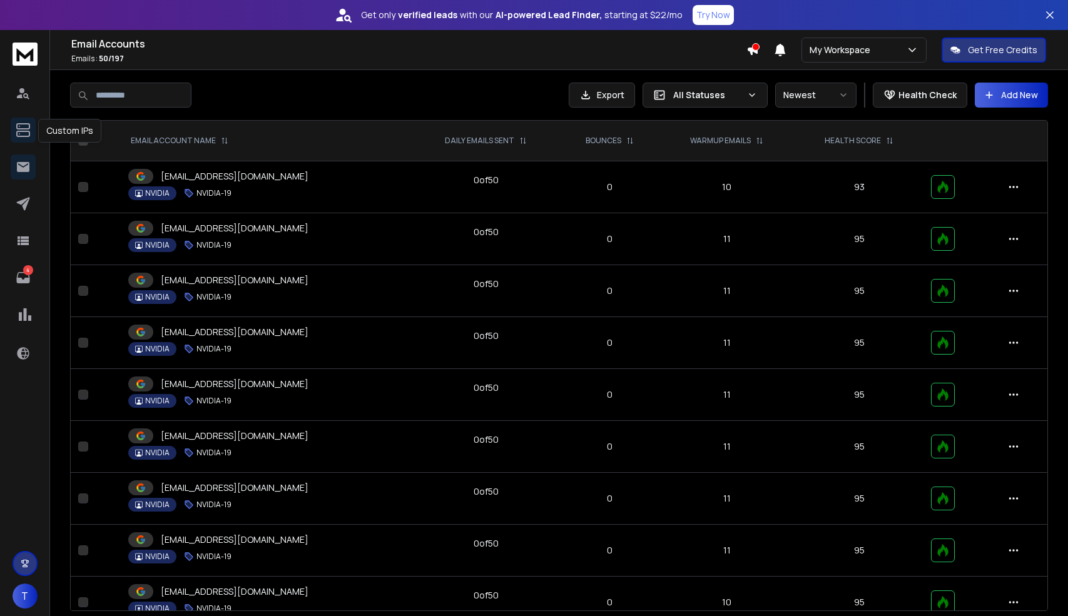
click at [29, 136] on rect at bounding box center [23, 133] width 13 height 5
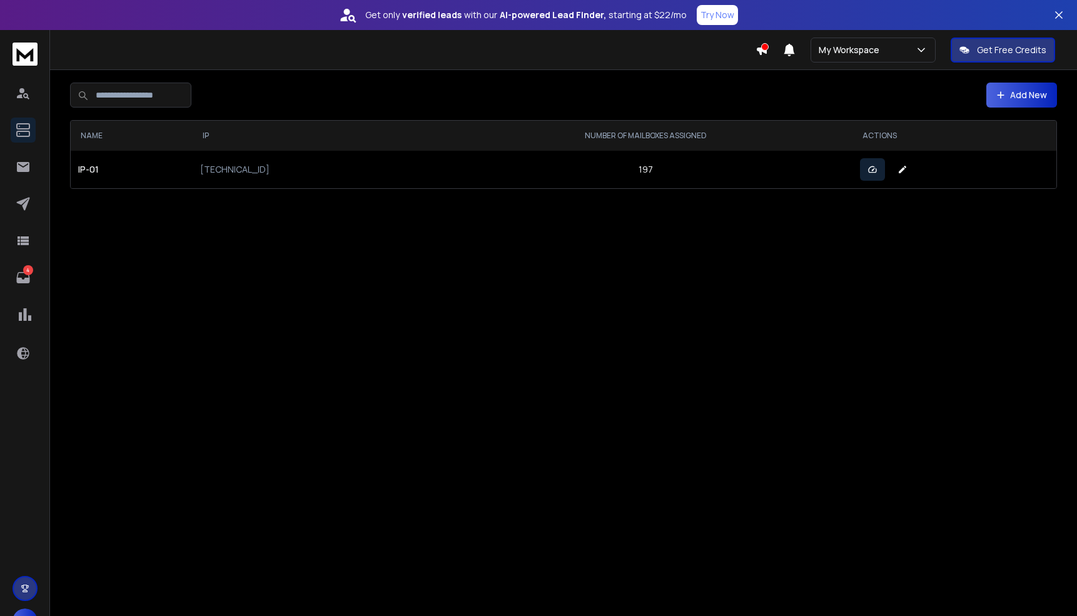
click at [868, 172] on icon at bounding box center [872, 169] width 8 height 7
click at [473, 329] on div "Get only verified leads with our AI-powered Lead Finder, starting at $22/mo Try…" at bounding box center [538, 308] width 1077 height 616
click at [261, 168] on td "23.229.63.194" at bounding box center [316, 170] width 246 height 38
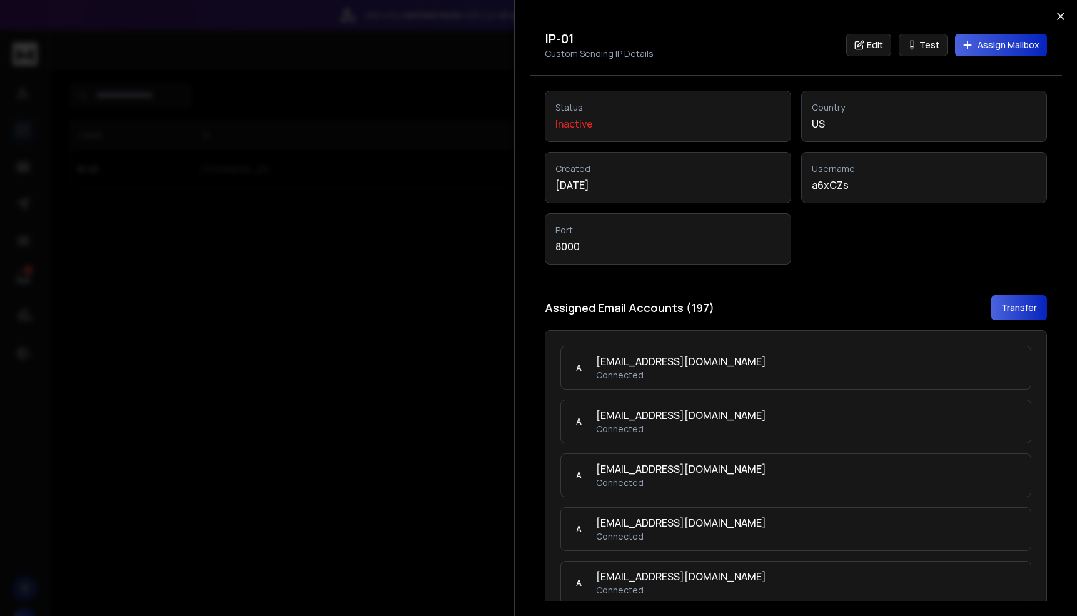
click at [1057, 19] on icon "button" at bounding box center [1061, 16] width 13 height 13
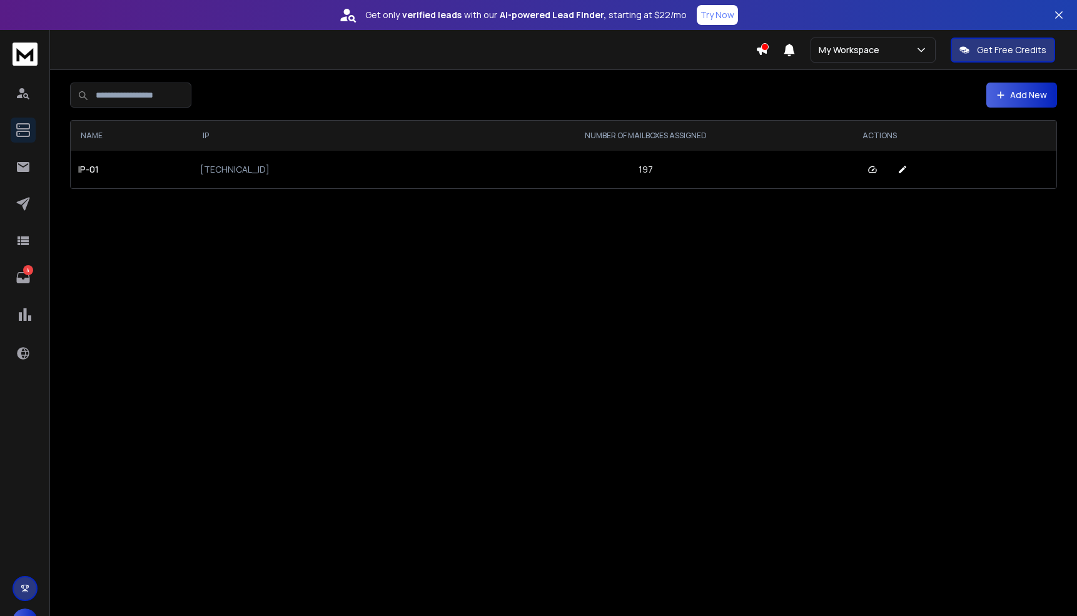
click at [1026, 478] on div "Get only verified leads with our AI-powered Lead Finder, starting at $22/mo Try…" at bounding box center [538, 308] width 1077 height 616
click at [853, 58] on div "Notifications" at bounding box center [844, 50] width 70 height 24
click at [894, 44] on div "My Workspace" at bounding box center [873, 50] width 109 height 13
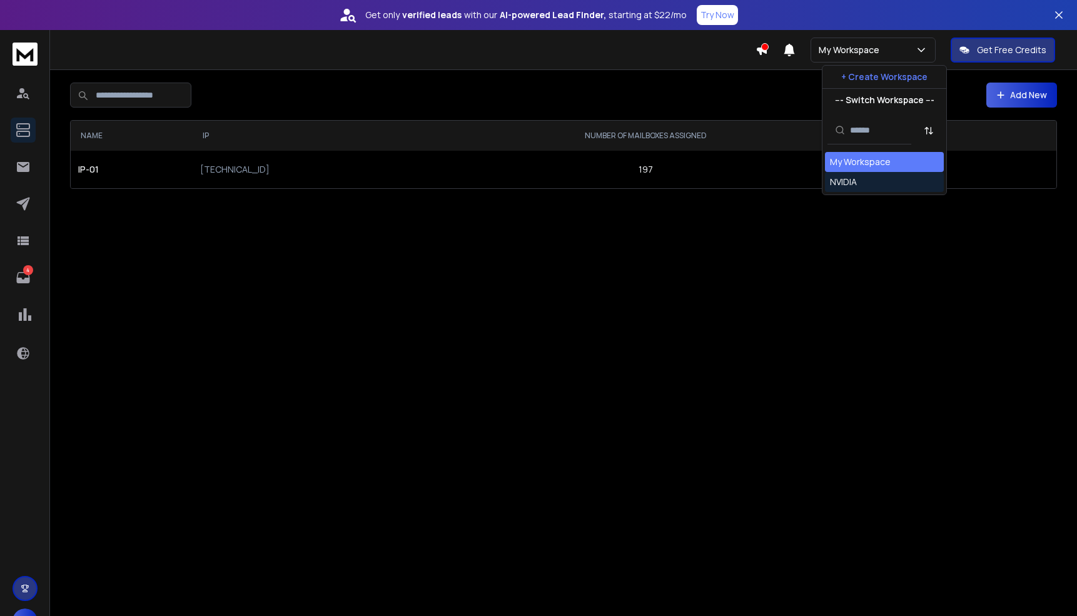
click at [867, 190] on div "NVIDIA" at bounding box center [884, 182] width 119 height 20
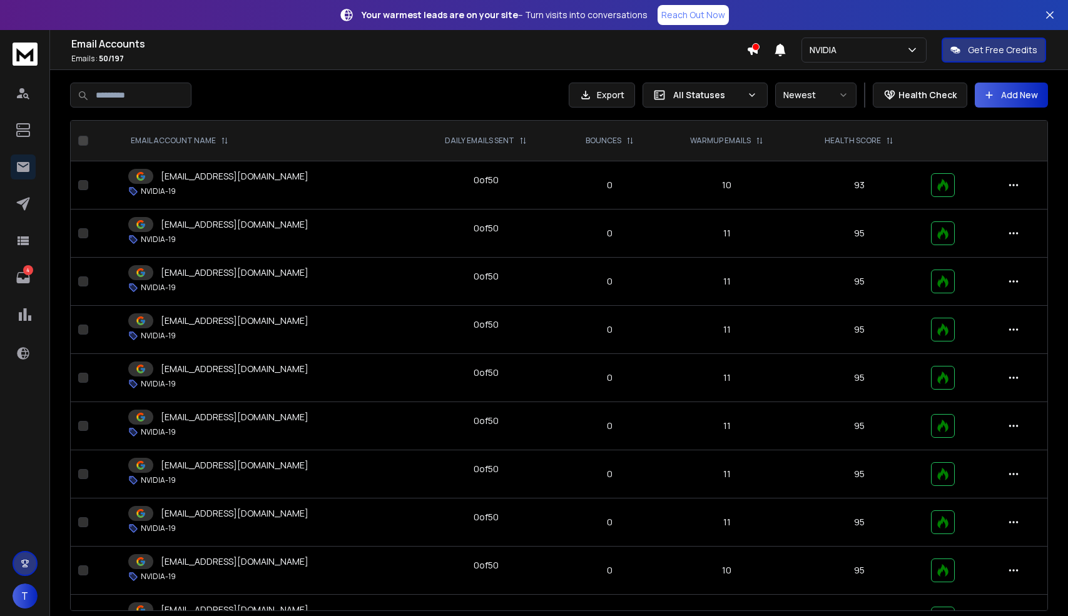
click at [836, 3] on div "Your warmest leads are on your site – Turn visits into conversations Reach Out …" at bounding box center [534, 15] width 1068 height 30
click at [879, 134] on th "HEALTH SCORE" at bounding box center [858, 141] width 129 height 41
click at [28, 597] on span "T" at bounding box center [25, 596] width 25 height 25
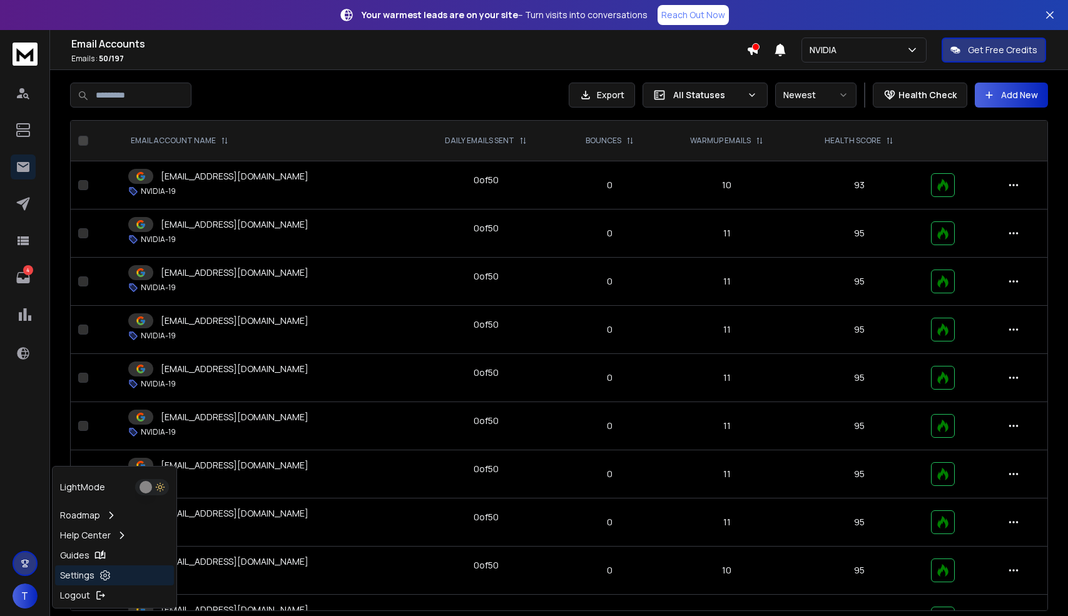
click at [76, 578] on p "Settings" at bounding box center [77, 575] width 34 height 13
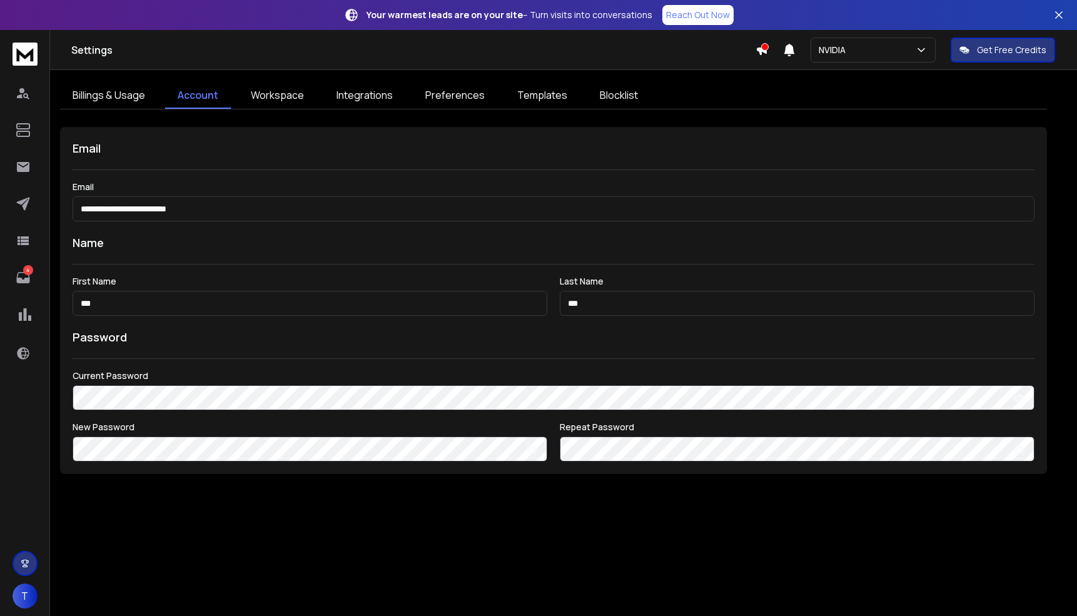
click at [126, 89] on link "Billings & Usage" at bounding box center [109, 96] width 98 height 26
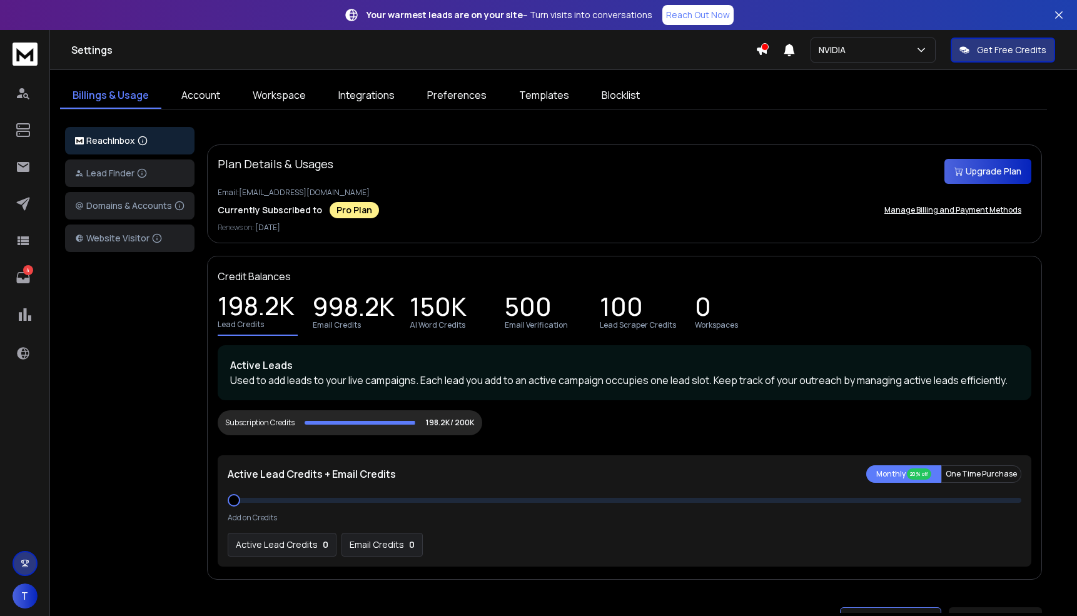
drag, startPoint x: 552, startPoint y: 153, endPoint x: 478, endPoint y: 313, distance: 175.5
click at [478, 313] on div "198.2K Lead Credits 998.2K Email Credits 150K AI Word Credits 500 Email Verific…" at bounding box center [496, 317] width 557 height 25
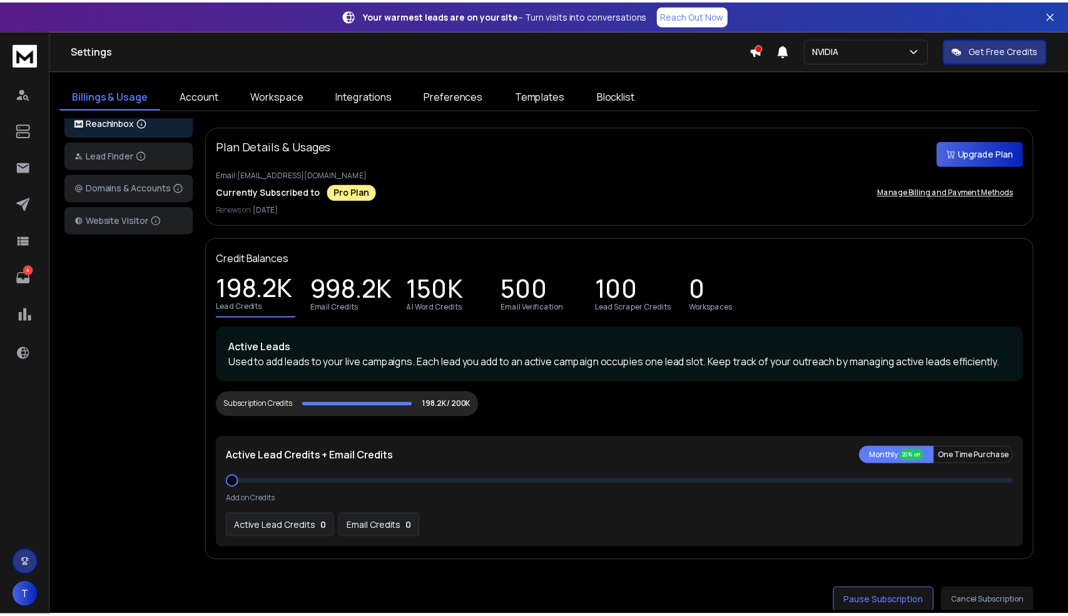
scroll to position [20, 0]
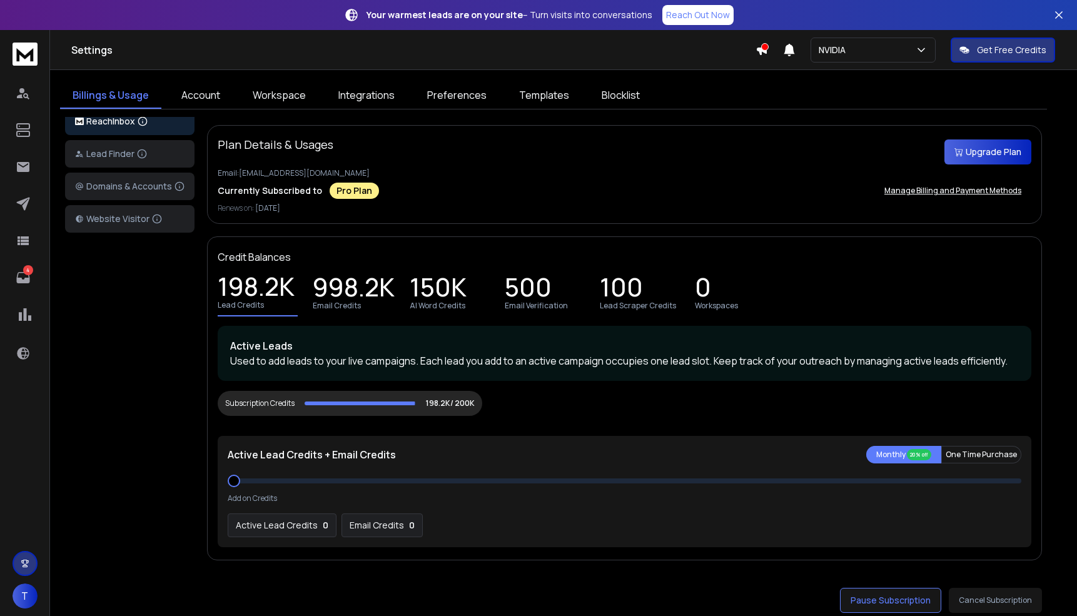
click at [435, 615] on div "Billings & Usage Account Workspace Integrations Preferences Templates Blocklist…" at bounding box center [563, 347] width 1027 height 555
click at [846, 267] on div "Credit Balances 198.2K Lead Credits 998.2K Email Credits 150K AI Word Credits 5…" at bounding box center [624, 398] width 835 height 324
click at [863, 297] on div "198.2K Lead Credits 998.2K Email Credits 150K AI Word Credits 500 Email Verific…" at bounding box center [625, 350] width 814 height 131
click at [861, 262] on div "Credit Balances" at bounding box center [625, 257] width 814 height 15
click at [838, 283] on div "198.2K Lead Credits 998.2K Email Credits 150K AI Word Credits 500 Email Verific…" at bounding box center [625, 350] width 814 height 146
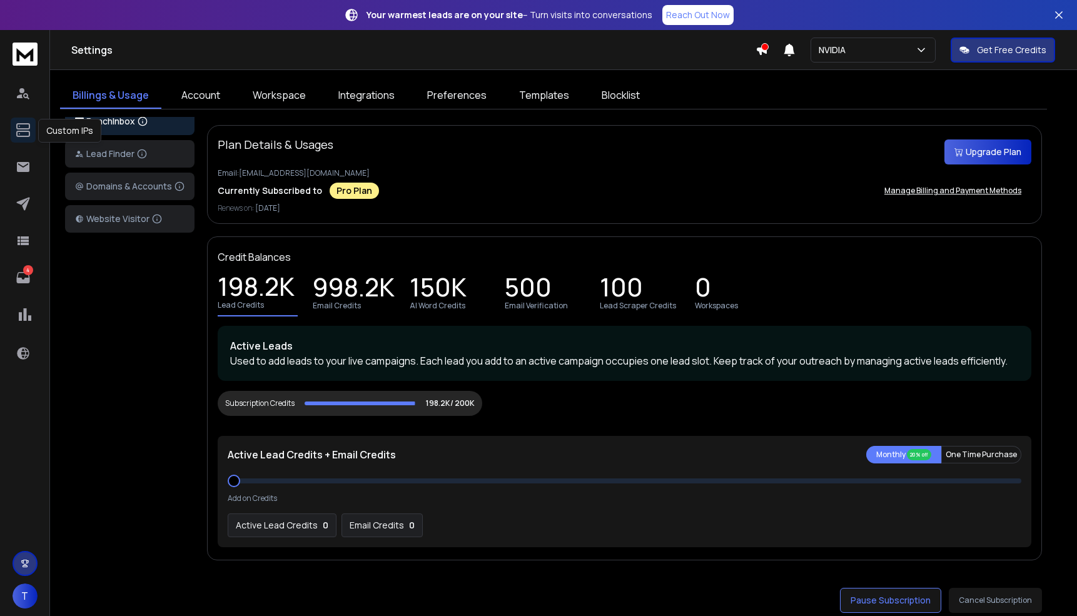
click at [11, 129] on link at bounding box center [23, 130] width 25 height 25
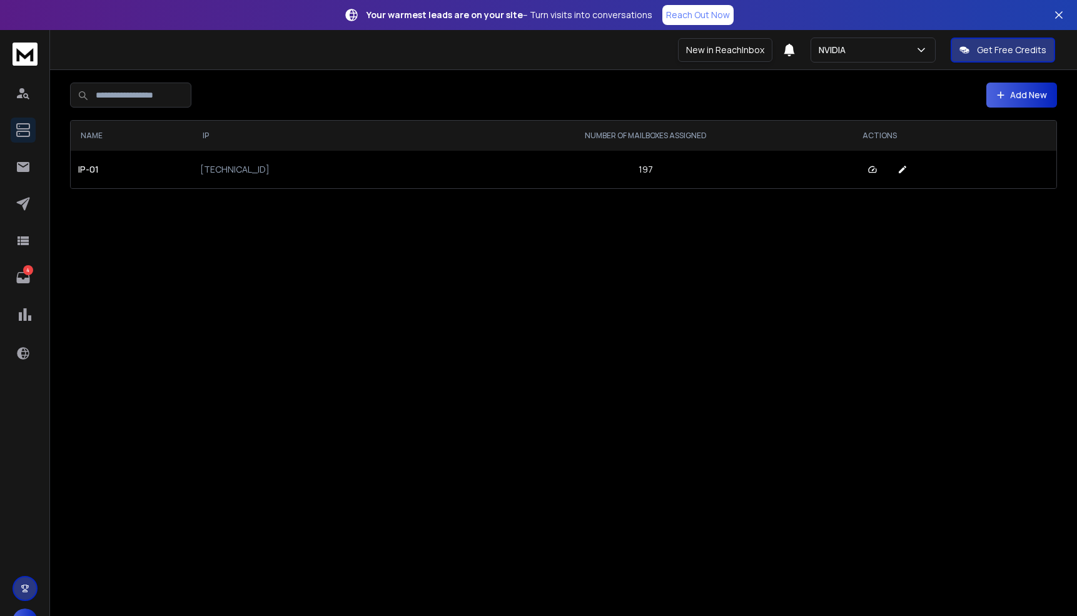
click at [768, 52] on icon at bounding box center [762, 50] width 13 height 13
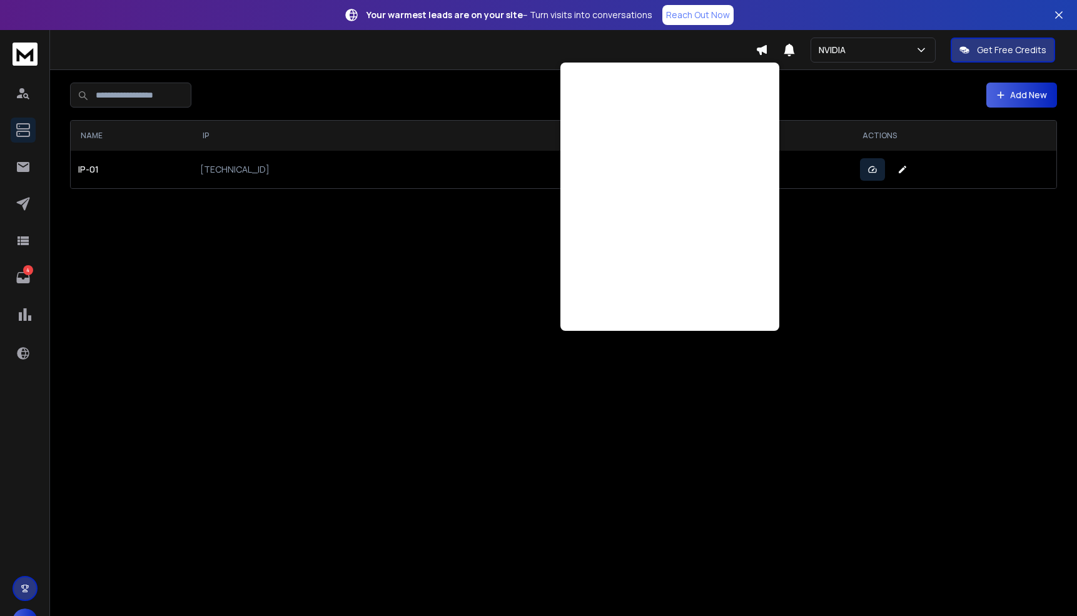
click at [868, 170] on icon at bounding box center [873, 170] width 10 height 10
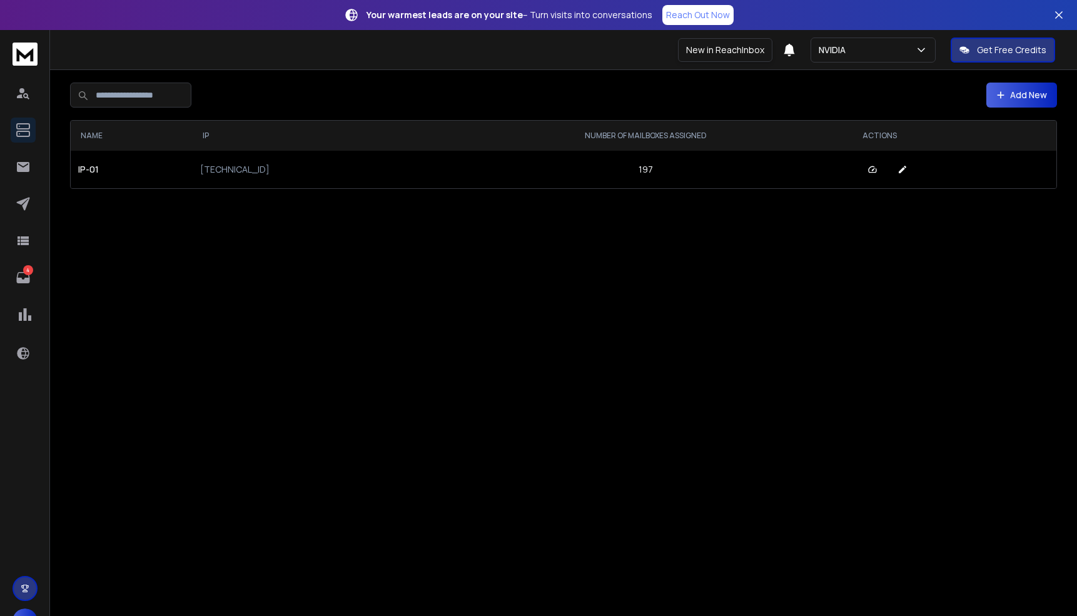
click at [767, 48] on icon at bounding box center [762, 50] width 10 height 10
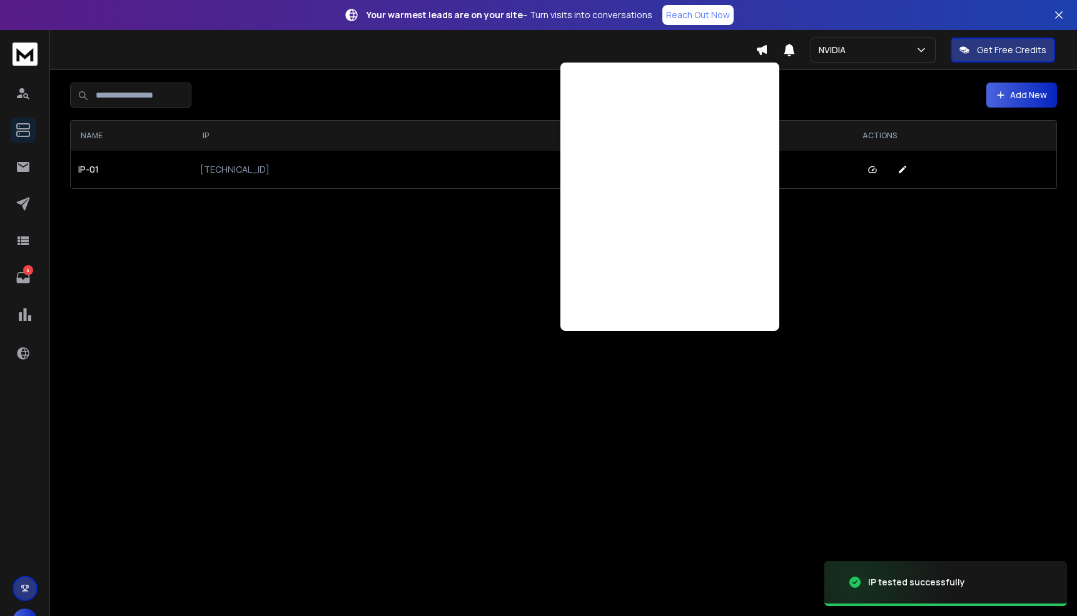
click at [389, 313] on div "Your warmest leads are on your site – Turn visits into conversations Reach Out …" at bounding box center [538, 308] width 1077 height 616
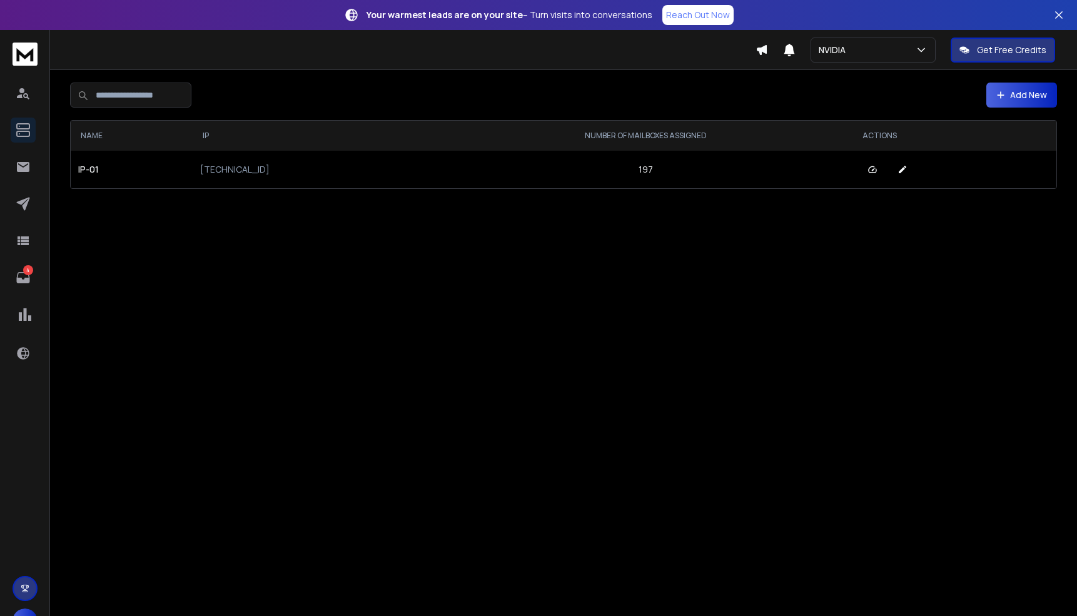
click at [927, 391] on div "Your warmest leads are on your site – Turn visits into conversations Reach Out …" at bounding box center [538, 308] width 1077 height 616
click at [525, 357] on div "Your warmest leads are on your site – Turn visits into conversations Reach Out …" at bounding box center [538, 308] width 1077 height 616
click at [848, 309] on div "Your warmest leads are on your site – Turn visits into conversations Reach Out …" at bounding box center [538, 308] width 1077 height 616
click at [621, 168] on td "197" at bounding box center [644, 170] width 413 height 38
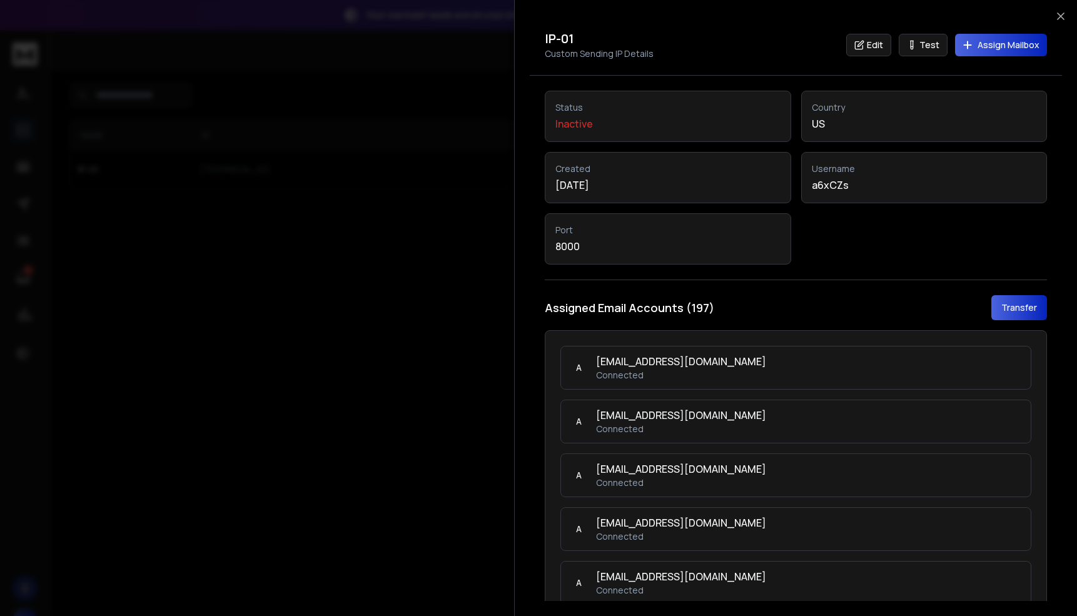
click at [319, 270] on div at bounding box center [538, 308] width 1077 height 616
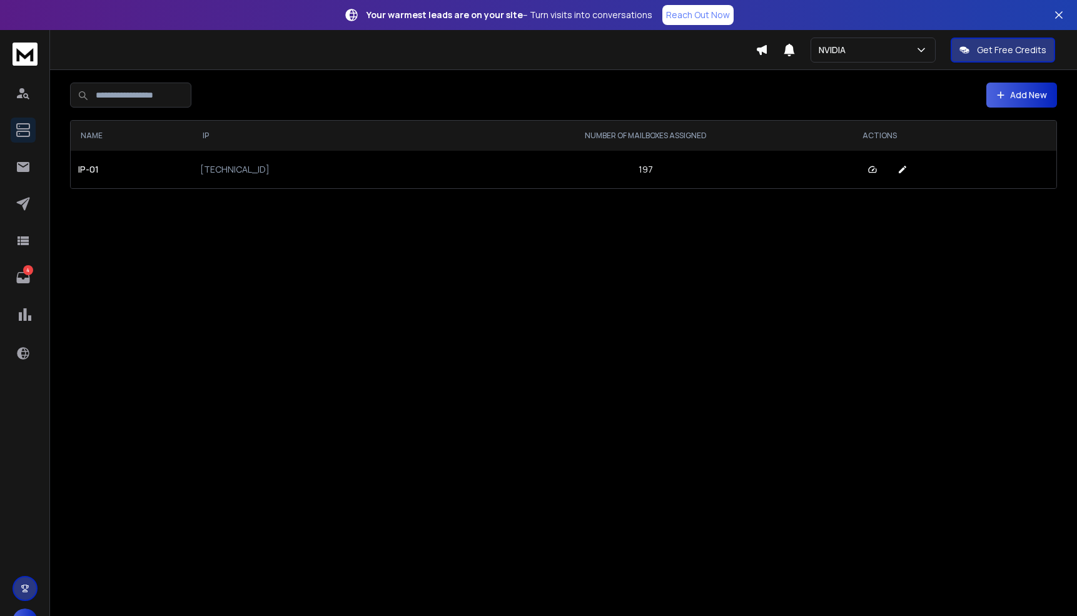
click at [916, 357] on div "Your warmest leads are on your site – Turn visits into conversations Reach Out …" at bounding box center [538, 308] width 1077 height 616
click at [26, 198] on icon at bounding box center [23, 203] width 15 height 15
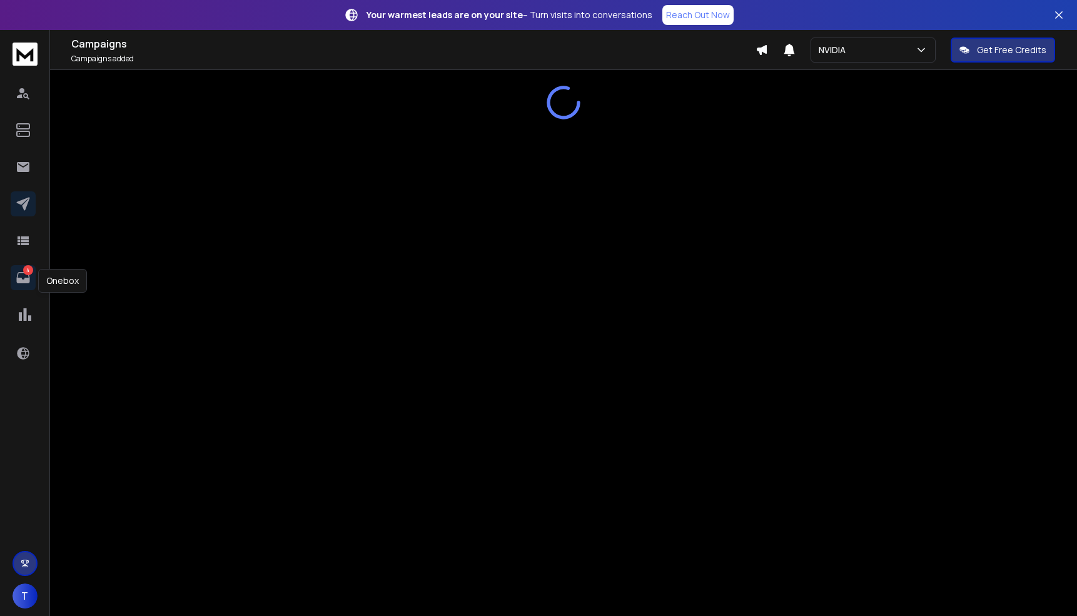
click at [18, 273] on icon at bounding box center [23, 277] width 15 height 15
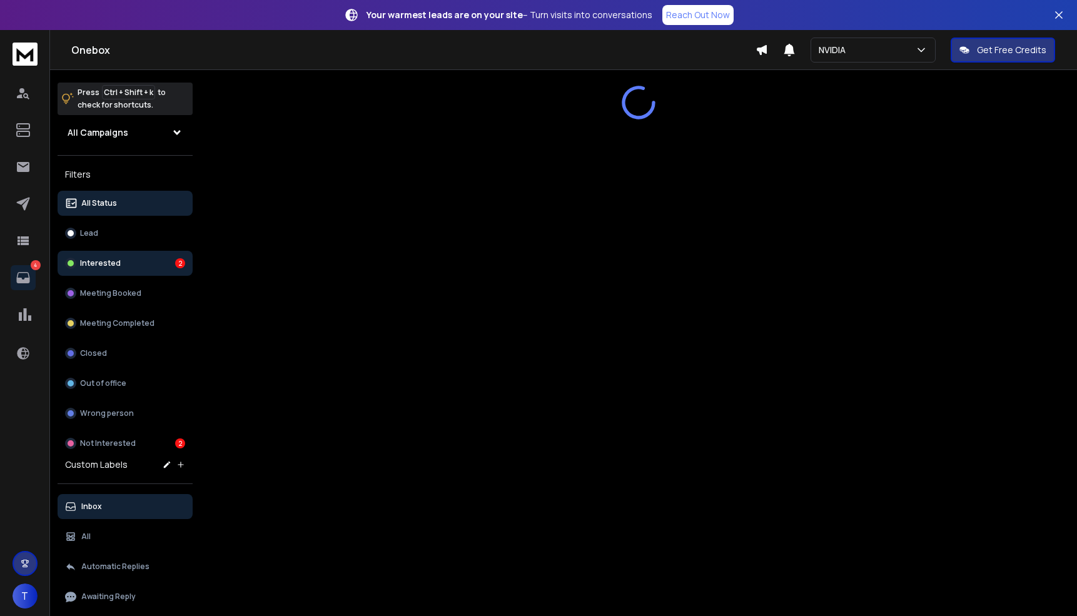
click at [137, 264] on button "Interested 2" at bounding box center [125, 263] width 135 height 25
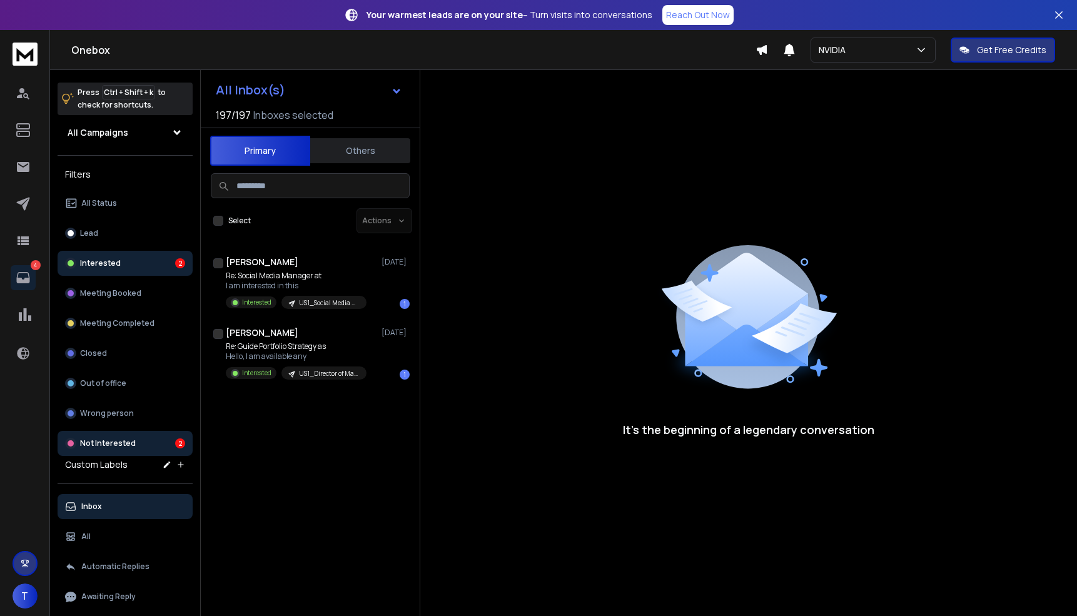
click at [106, 437] on button "Not Interested 2" at bounding box center [125, 443] width 135 height 25
click at [138, 255] on button "Interested 2" at bounding box center [125, 263] width 135 height 25
click at [383, 141] on button "Others" at bounding box center [360, 151] width 100 height 28
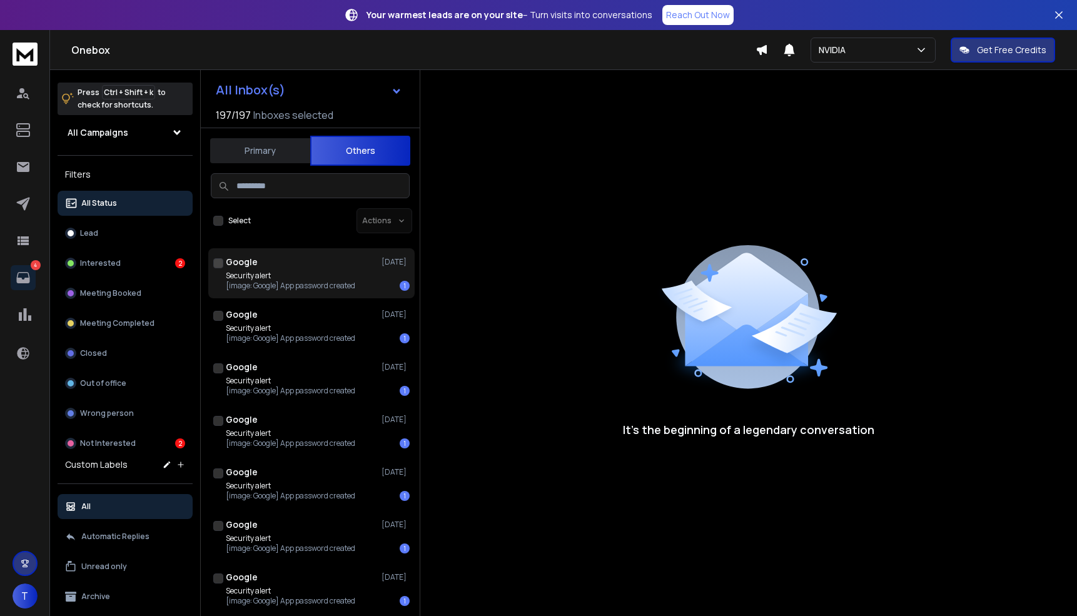
click at [313, 263] on div "Google 17 Aug" at bounding box center [318, 262] width 184 height 13
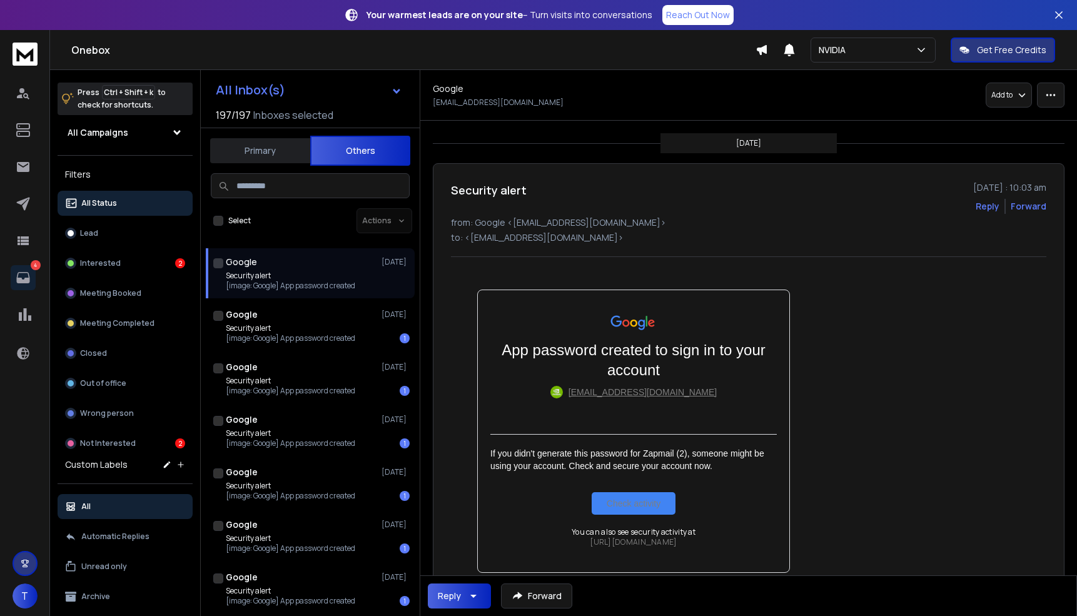
click at [273, 141] on button "Primary" at bounding box center [260, 151] width 100 height 28
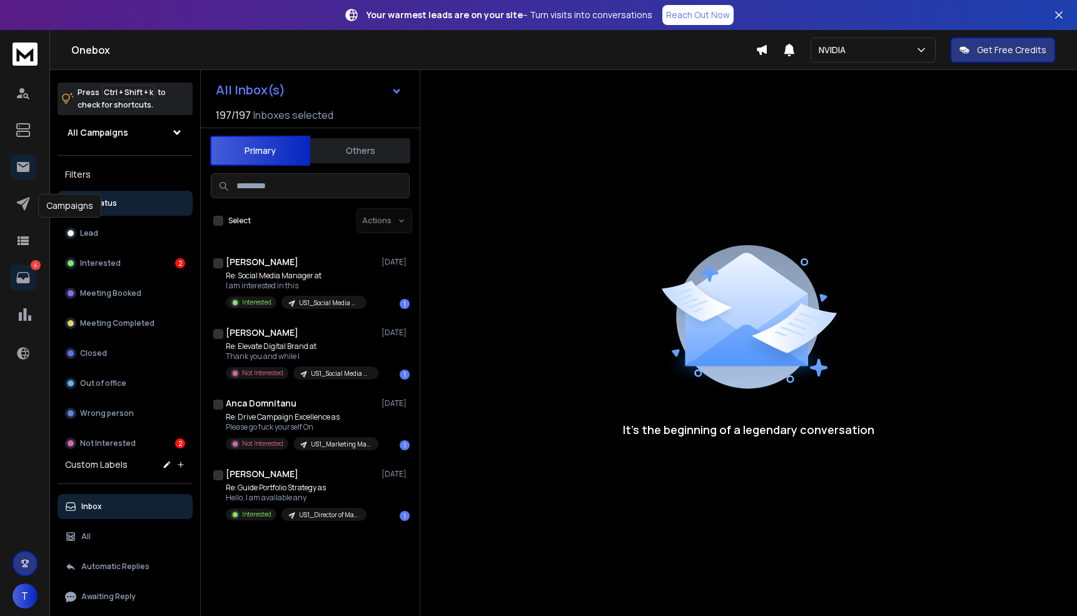
click at [26, 166] on icon at bounding box center [23, 166] width 15 height 15
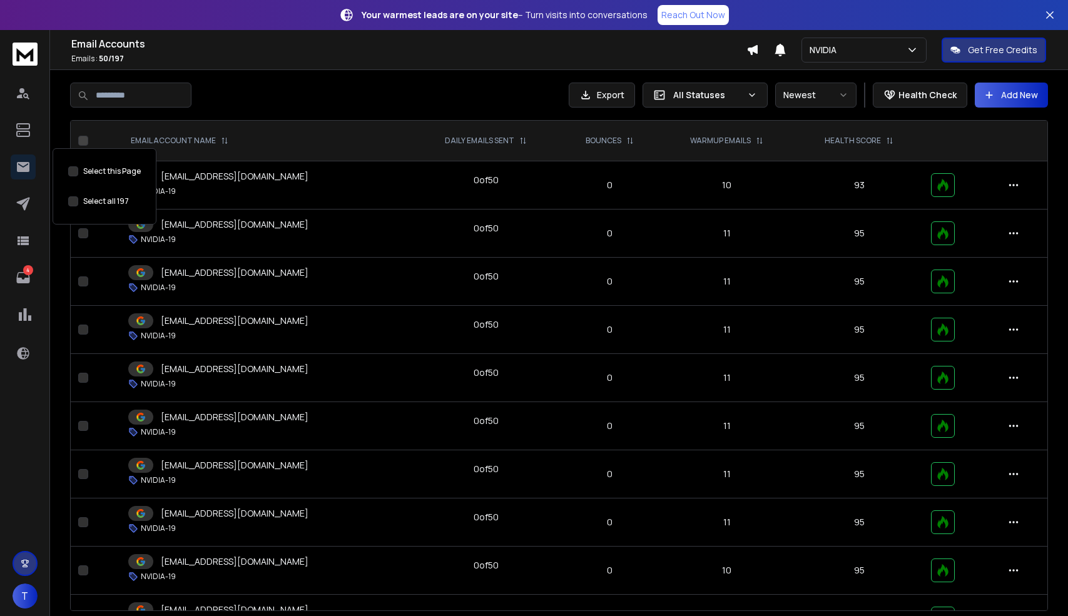
click at [87, 140] on button "Select this Page" at bounding box center [83, 141] width 10 height 10
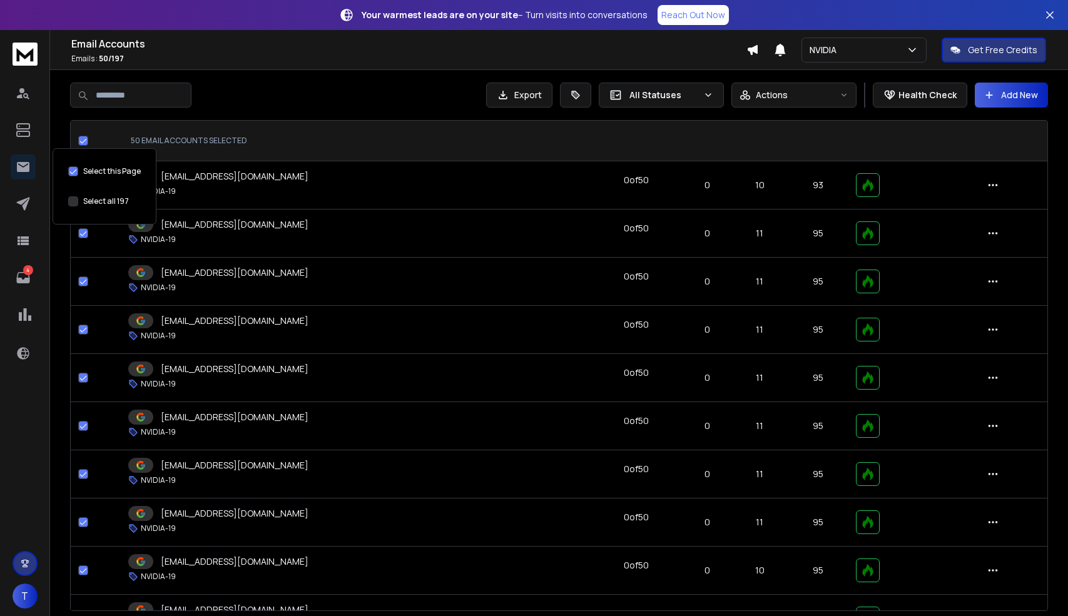
click at [74, 199] on button "Select this Page" at bounding box center [73, 201] width 10 height 10
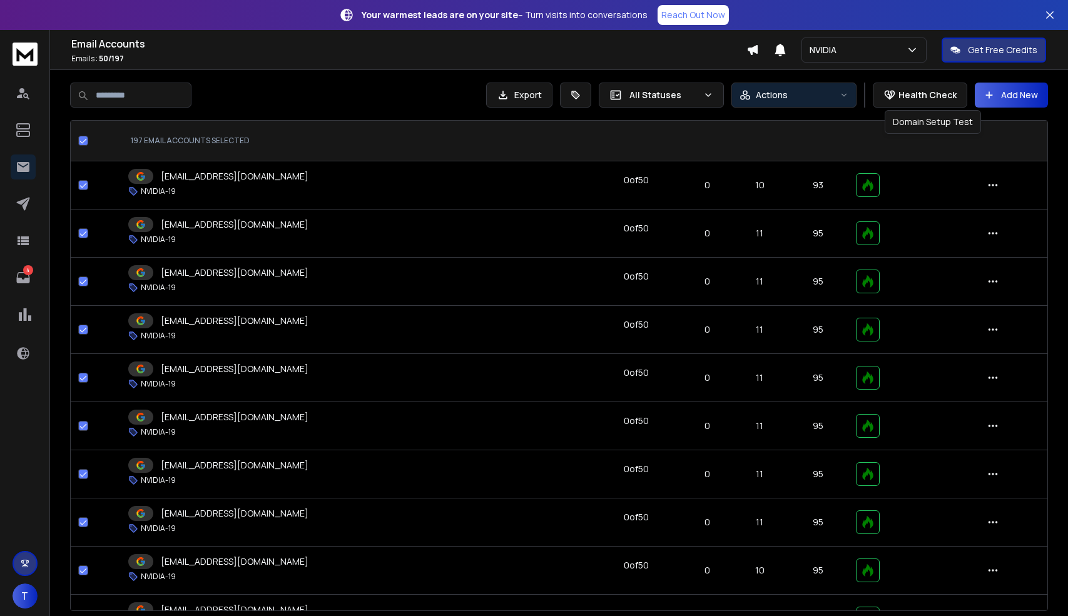
click at [831, 91] on div "Actions" at bounding box center [786, 95] width 95 height 13
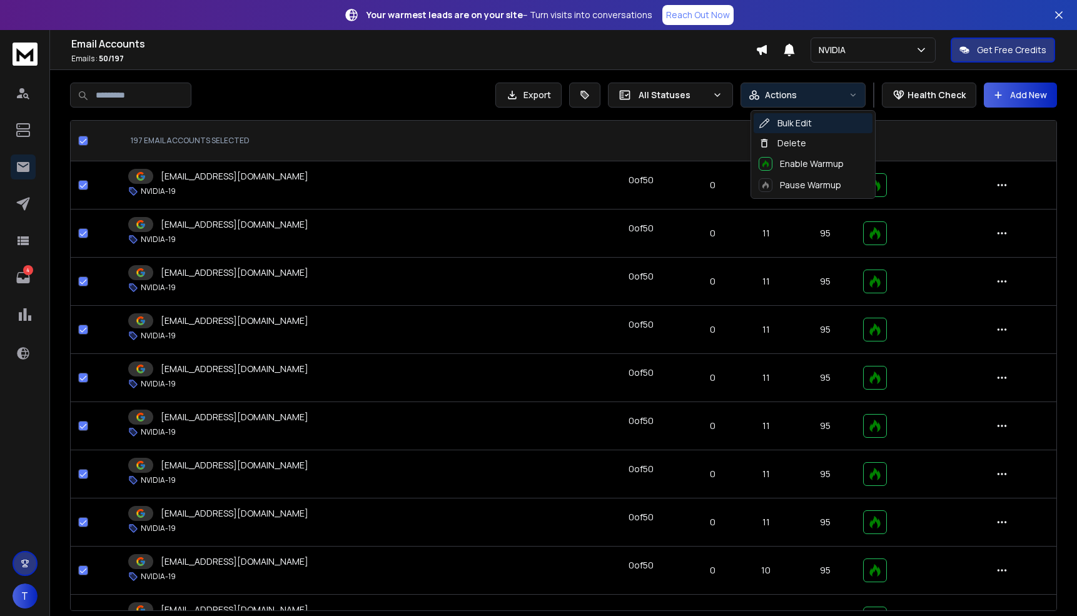
click at [831, 91] on div "Actions" at bounding box center [796, 95] width 95 height 13
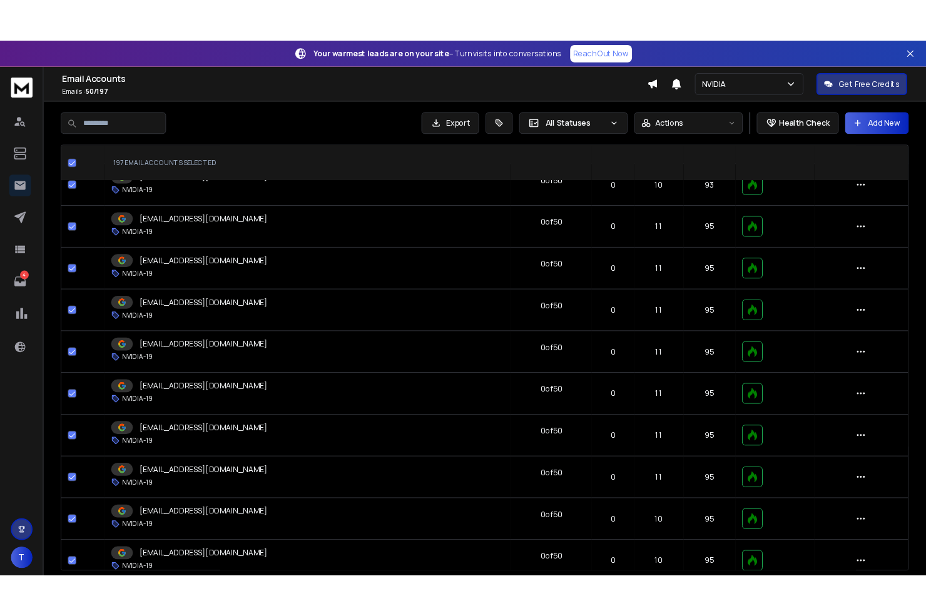
scroll to position [63, 0]
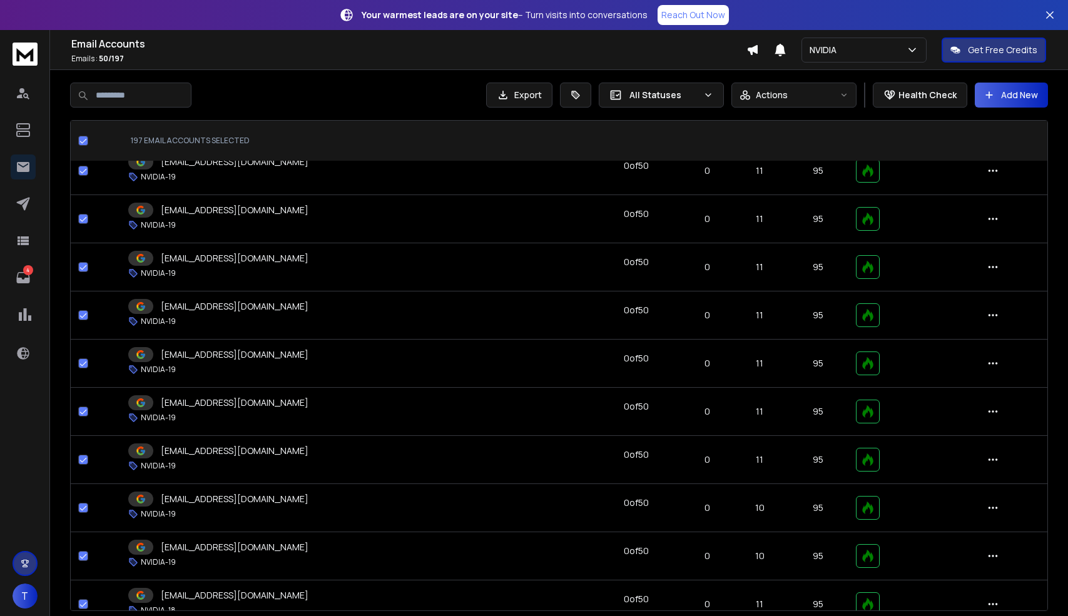
click at [869, 29] on div "Your warmest leads are on your site – Turn visits into conversations Reach Out …" at bounding box center [534, 15] width 1068 height 30
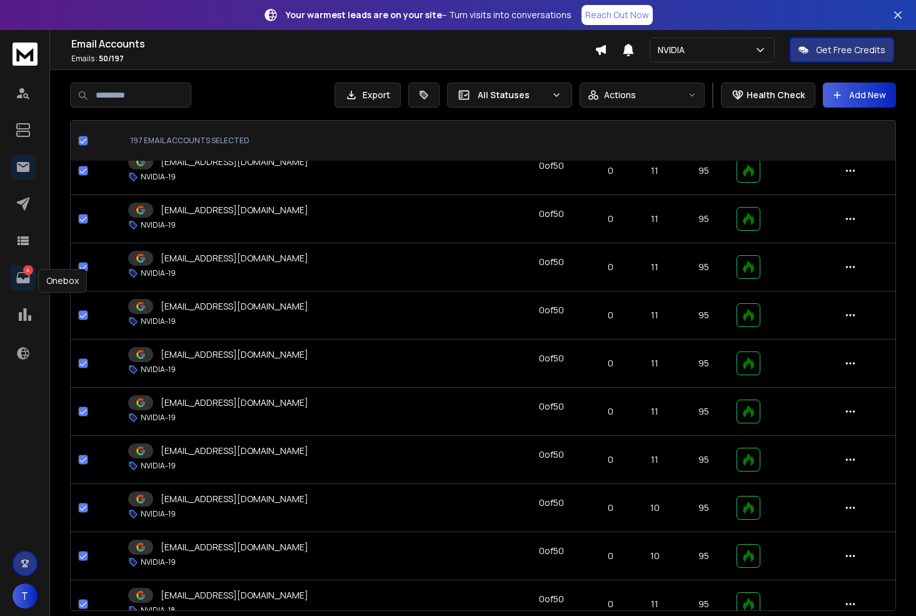
click at [33, 278] on link "4" at bounding box center [23, 277] width 25 height 25
click at [32, 284] on link "4" at bounding box center [23, 277] width 25 height 25
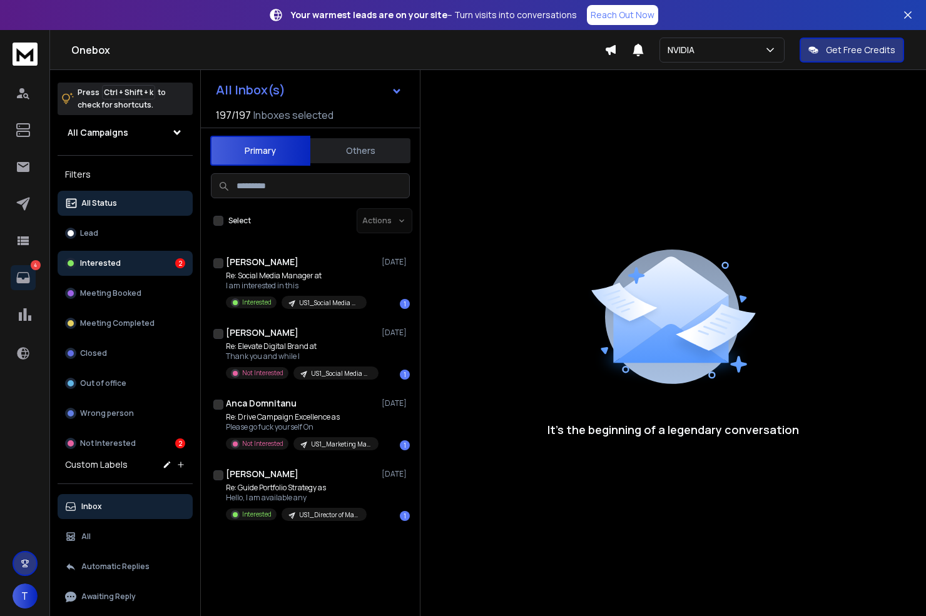
click at [119, 262] on button "Interested 2" at bounding box center [125, 263] width 135 height 25
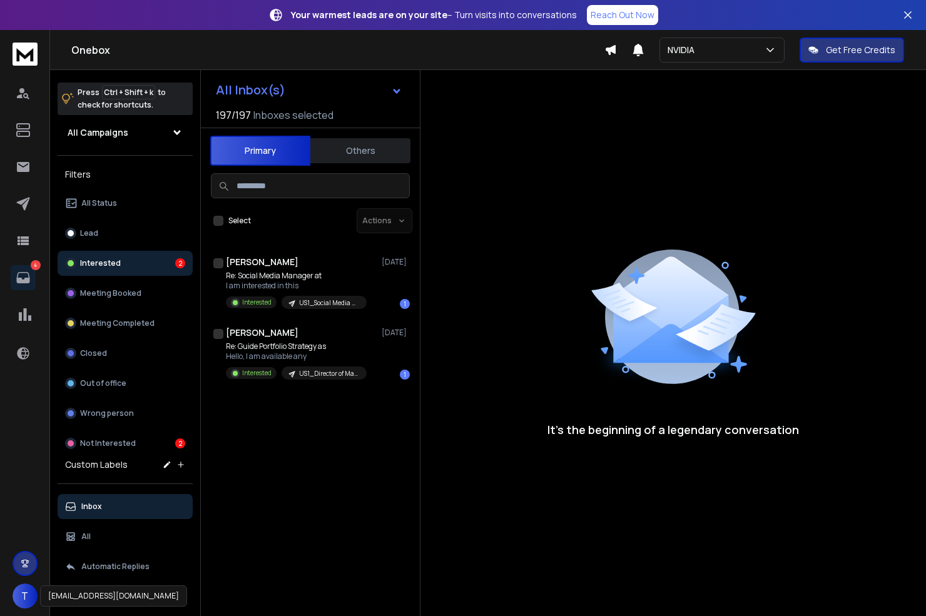
click at [23, 590] on span "T" at bounding box center [25, 596] width 25 height 25
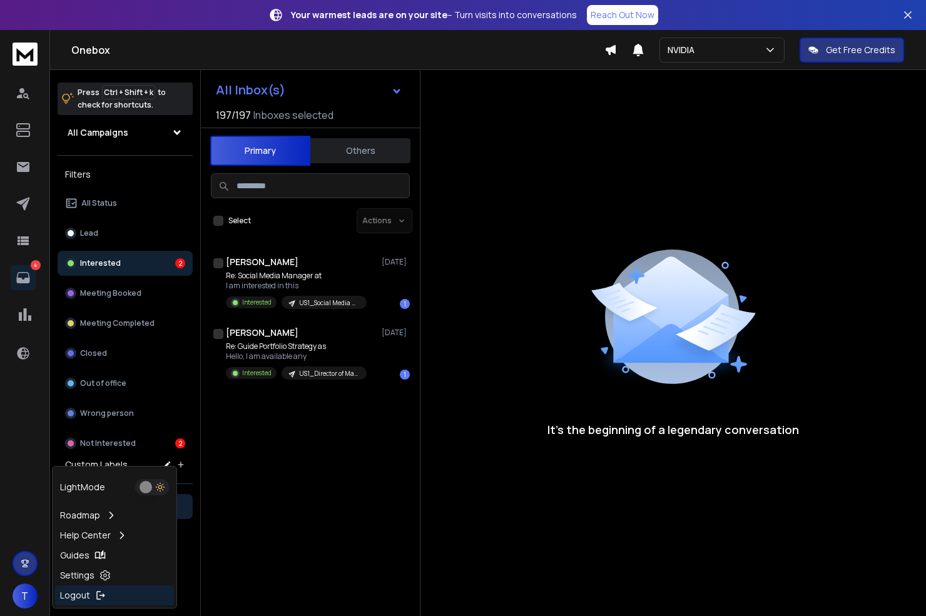
click at [87, 592] on div "Logout" at bounding box center [114, 595] width 119 height 20
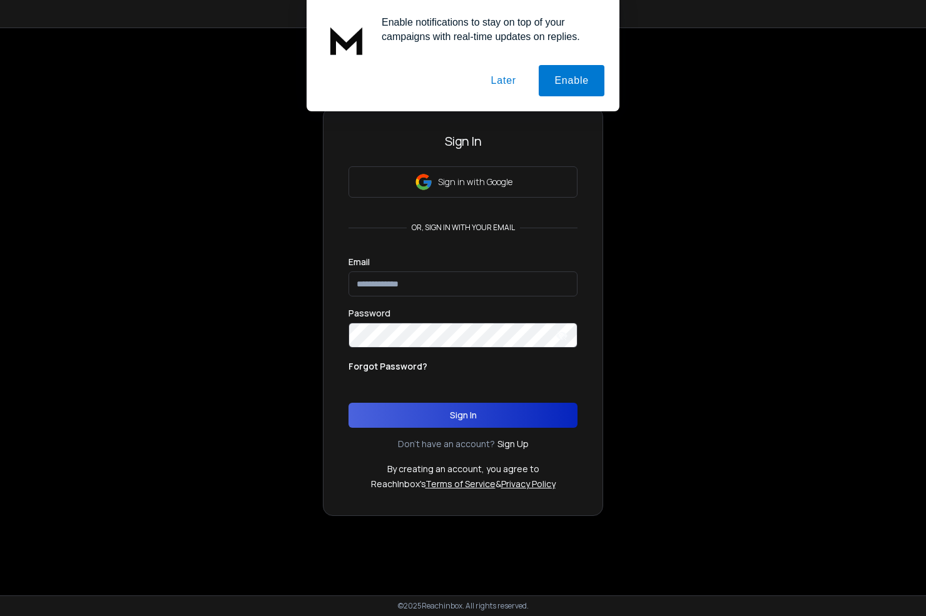
click at [511, 87] on button "Later" at bounding box center [503, 80] width 56 height 31
click at [394, 282] on input "email" at bounding box center [462, 283] width 229 height 25
paste input "**********"
click at [516, 76] on button "Later" at bounding box center [503, 80] width 56 height 31
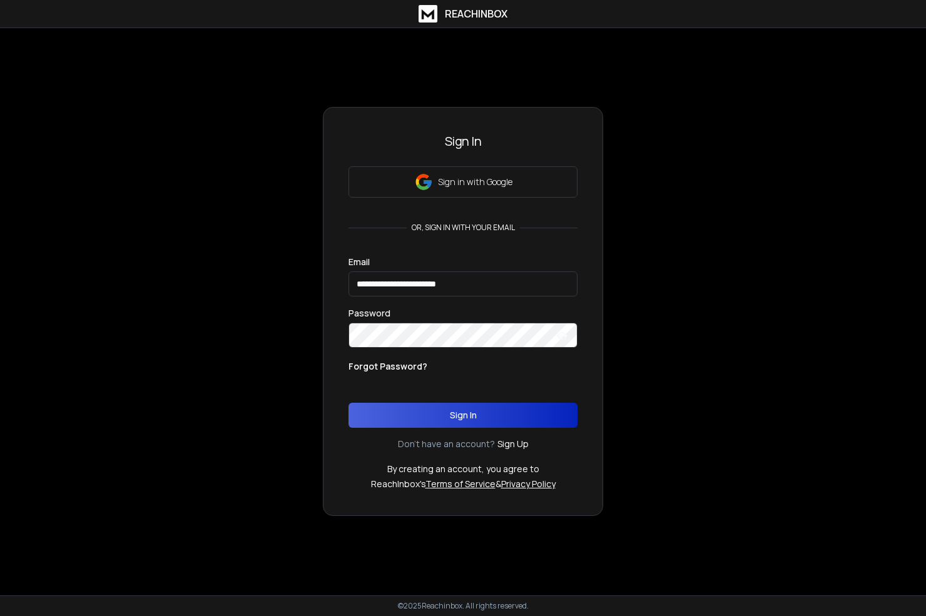
click at [493, 285] on input "**********" at bounding box center [462, 283] width 229 height 25
type input "**********"
click at [477, 414] on button "Sign In" at bounding box center [462, 415] width 229 height 25
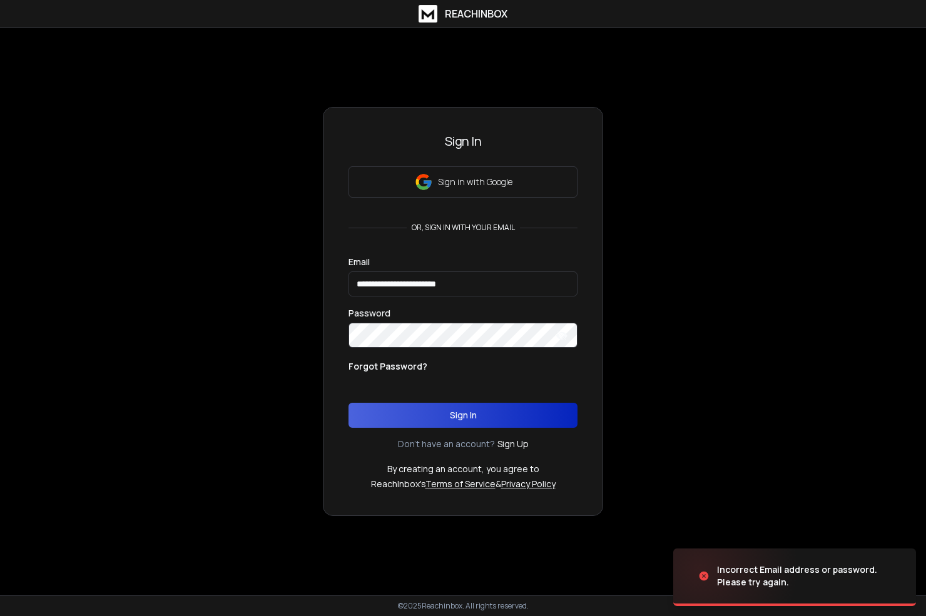
click at [557, 339] on icon at bounding box center [561, 335] width 11 height 11
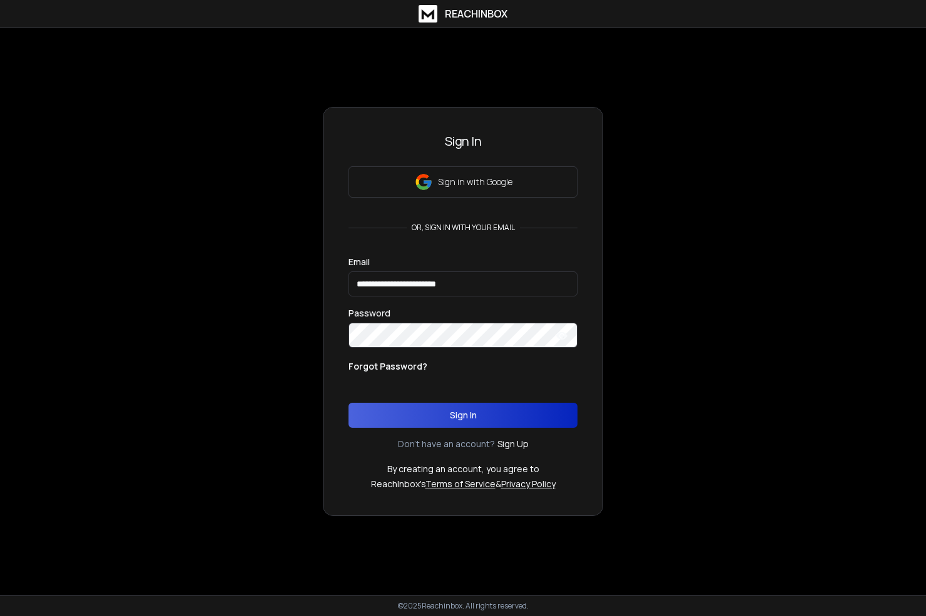
click at [407, 416] on button "Sign In" at bounding box center [462, 415] width 229 height 25
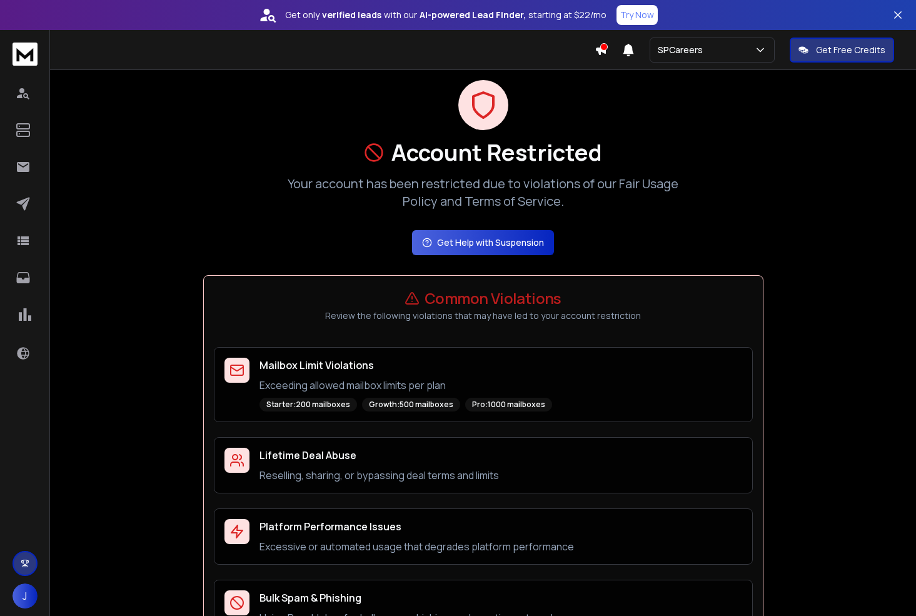
click at [530, 245] on button "Get Help with Suspension" at bounding box center [483, 242] width 142 height 25
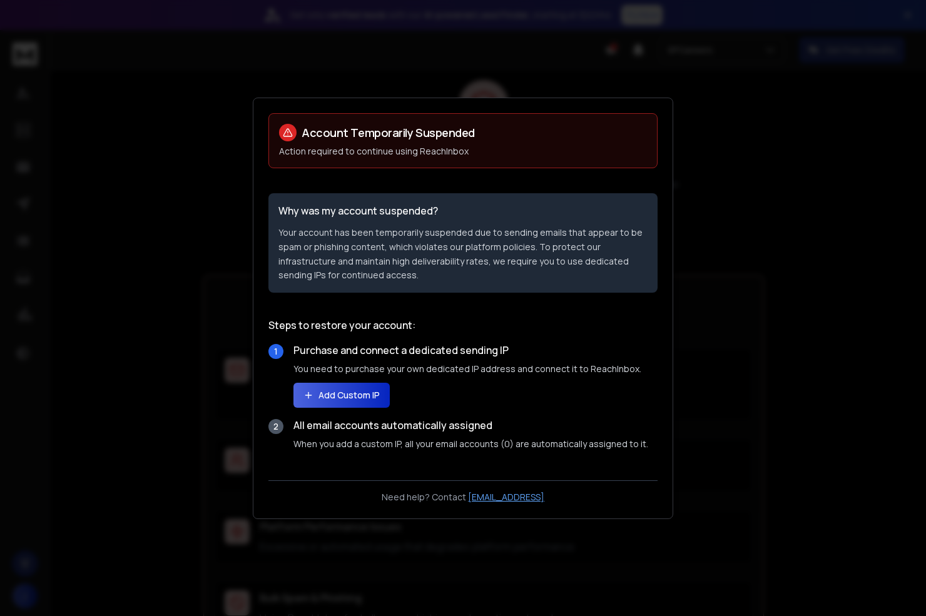
click at [316, 391] on button "Add Custom IP" at bounding box center [341, 395] width 96 height 25
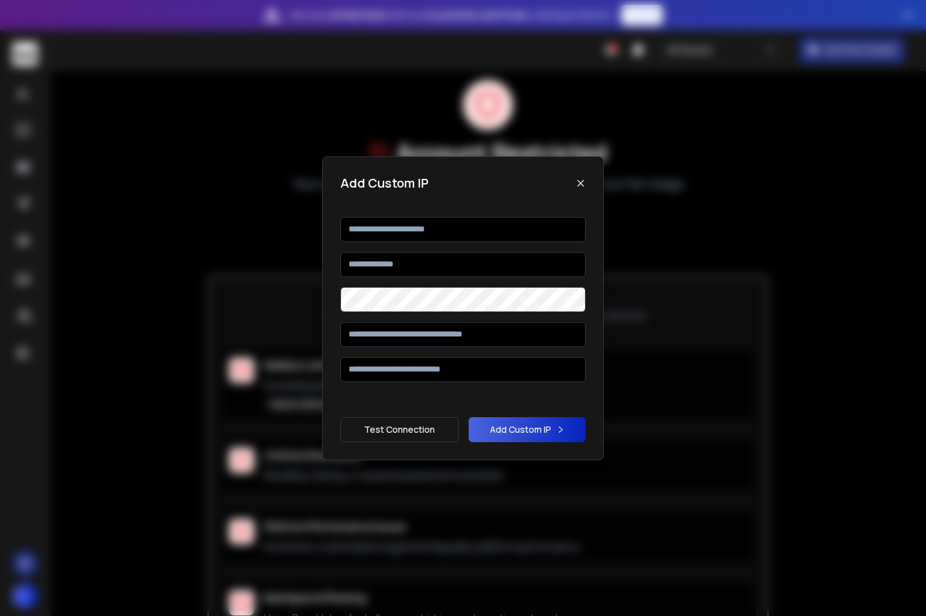
click at [438, 229] on input "text" at bounding box center [462, 229] width 245 height 25
click at [438, 228] on input "text" at bounding box center [462, 229] width 245 height 25
type input "*****"
drag, startPoint x: 432, startPoint y: 338, endPoint x: 267, endPoint y: 341, distance: 165.2
click at [432, 337] on input "text" at bounding box center [462, 334] width 245 height 25
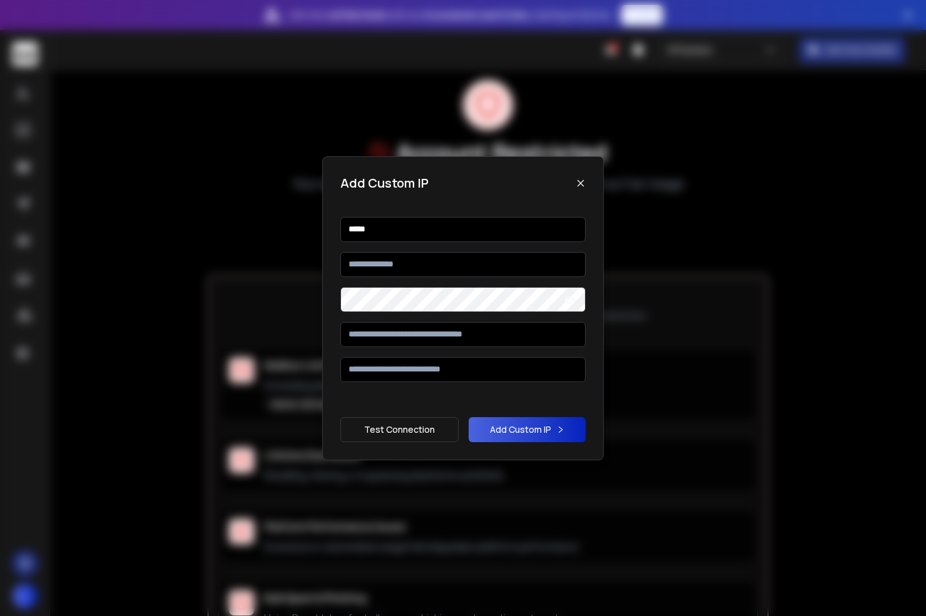
paste input "**********"
type input "**********"
drag, startPoint x: 441, startPoint y: 371, endPoint x: 433, endPoint y: 373, distance: 8.3
click at [441, 371] on input "text" at bounding box center [462, 369] width 245 height 25
paste input "*****"
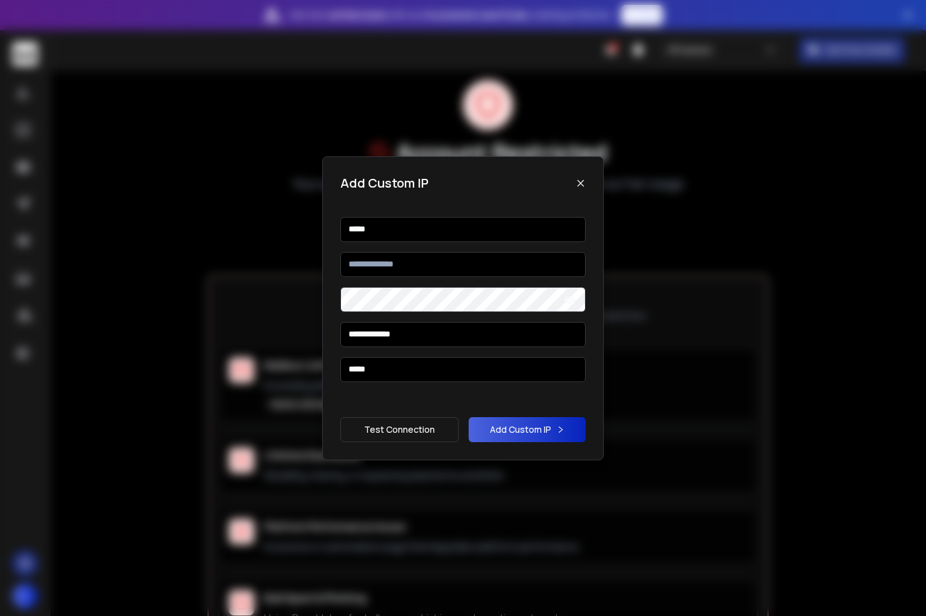
type input "*****"
click at [449, 342] on input "**********" at bounding box center [462, 334] width 245 height 25
click at [402, 265] on input "text" at bounding box center [462, 264] width 245 height 25
paste input "******"
click at [401, 429] on button "Test Connection" at bounding box center [399, 429] width 118 height 25
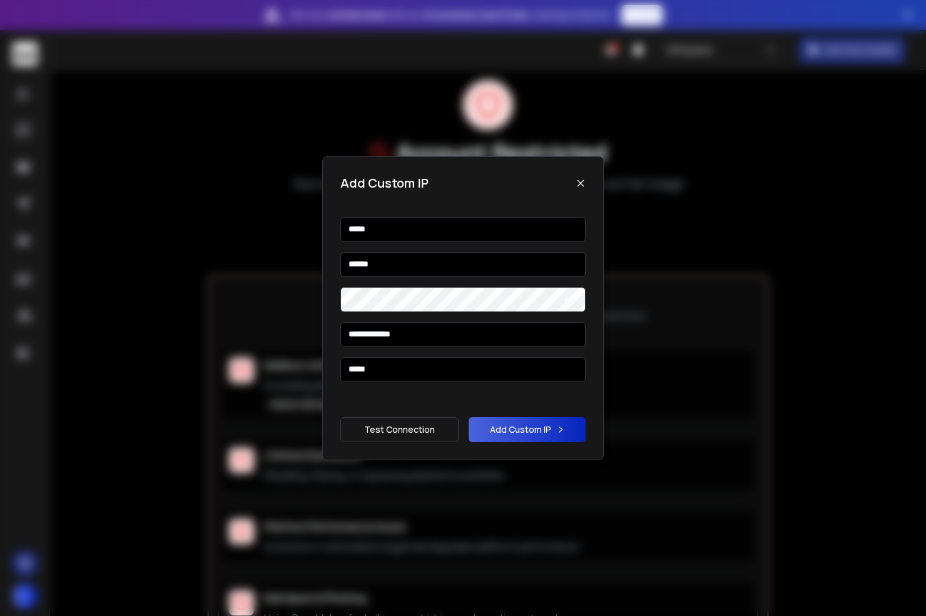
click at [575, 301] on icon at bounding box center [569, 300] width 11 height 11
click at [412, 338] on input "**********" at bounding box center [462, 334] width 245 height 25
click at [380, 365] on input "*****" at bounding box center [462, 369] width 245 height 25
click at [394, 447] on div "**********" at bounding box center [462, 308] width 281 height 304
click at [398, 433] on button "Test Connection" at bounding box center [399, 429] width 118 height 25
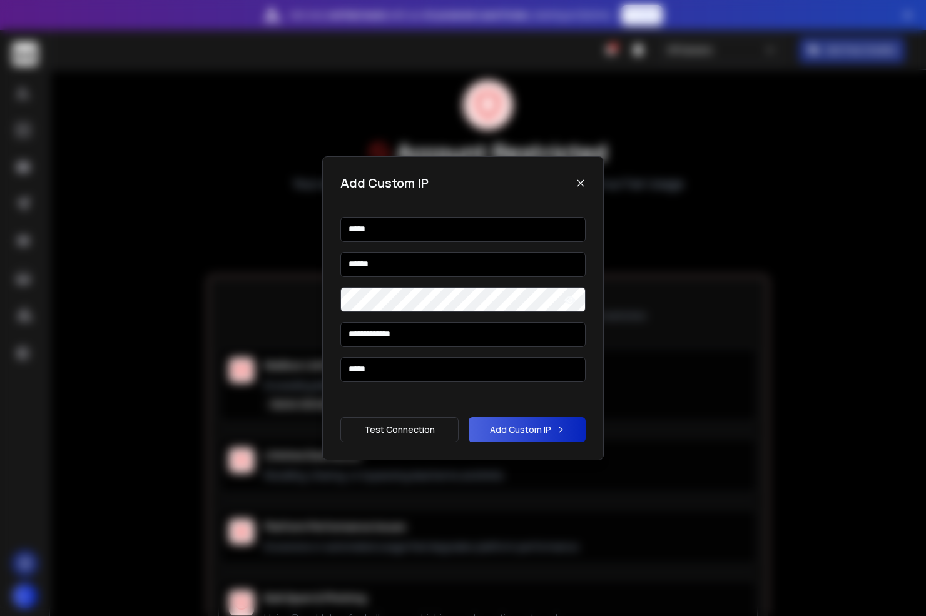
click at [433, 276] on input "******" at bounding box center [462, 264] width 245 height 25
click at [422, 252] on input "******" at bounding box center [462, 264] width 245 height 25
paste input "text"
click at [457, 275] on input "******" at bounding box center [462, 264] width 245 height 25
paste input "text"
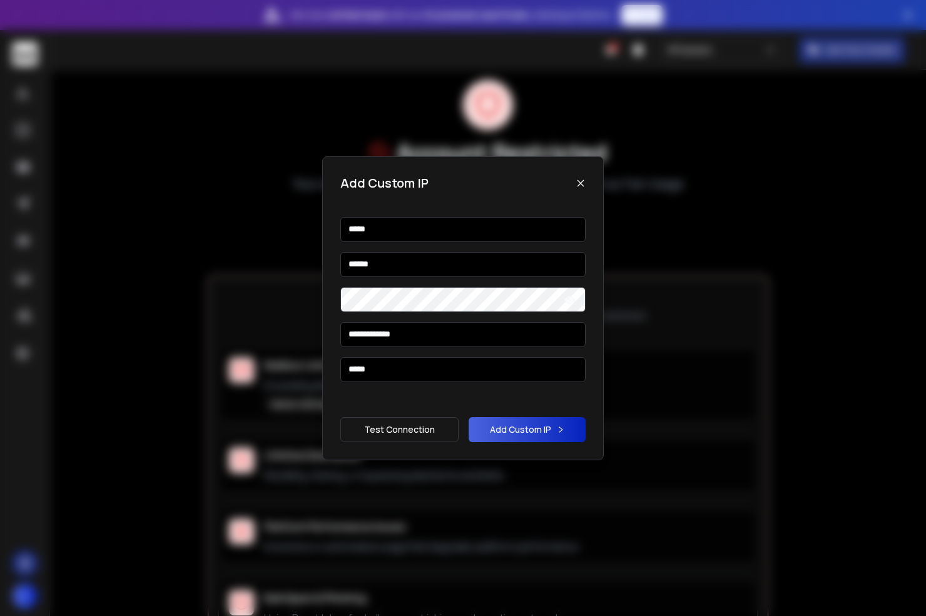
type input "******"
click at [443, 326] on input "**********" at bounding box center [462, 334] width 245 height 25
paste input "text"
type input "**********"
click at [438, 379] on input "*****" at bounding box center [462, 369] width 245 height 25
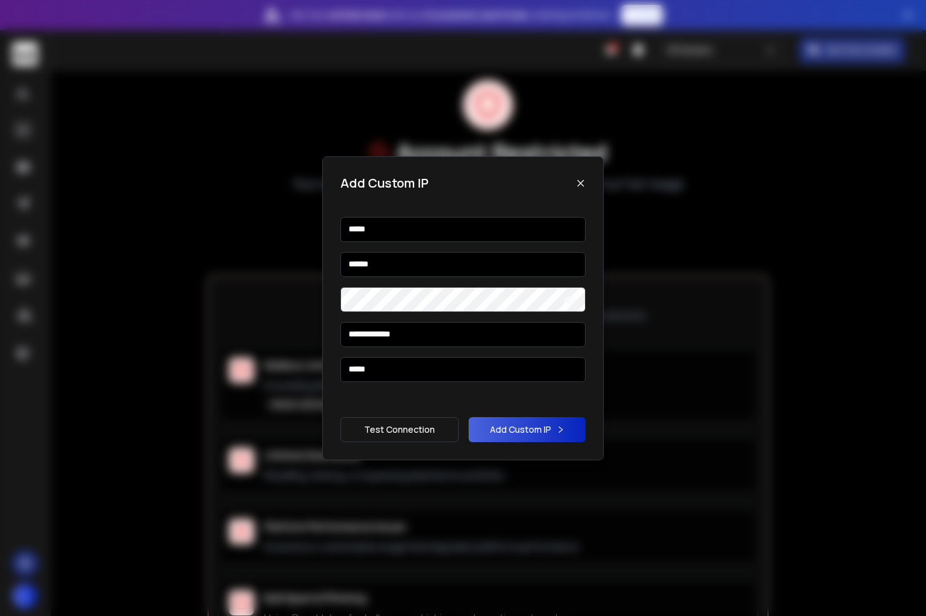
paste input "text"
type input "****"
click at [402, 428] on button "Test Connection" at bounding box center [399, 429] width 118 height 25
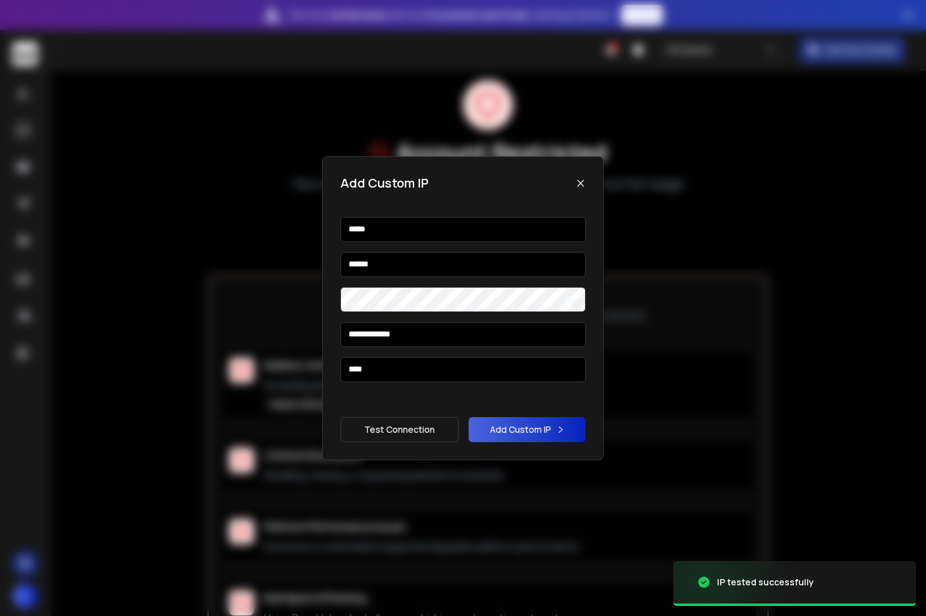
click at [561, 430] on icon "submit" at bounding box center [560, 429] width 9 height 9
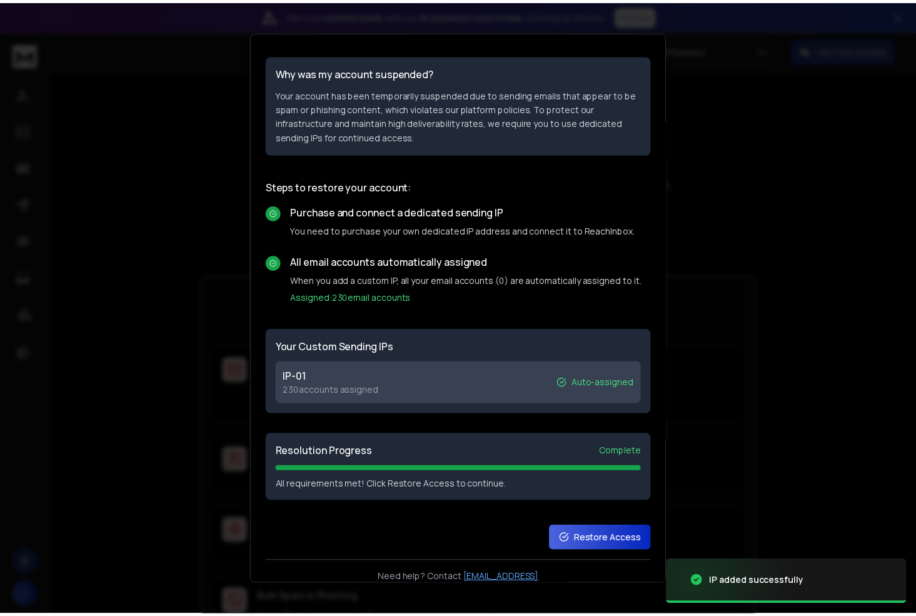
scroll to position [73, 0]
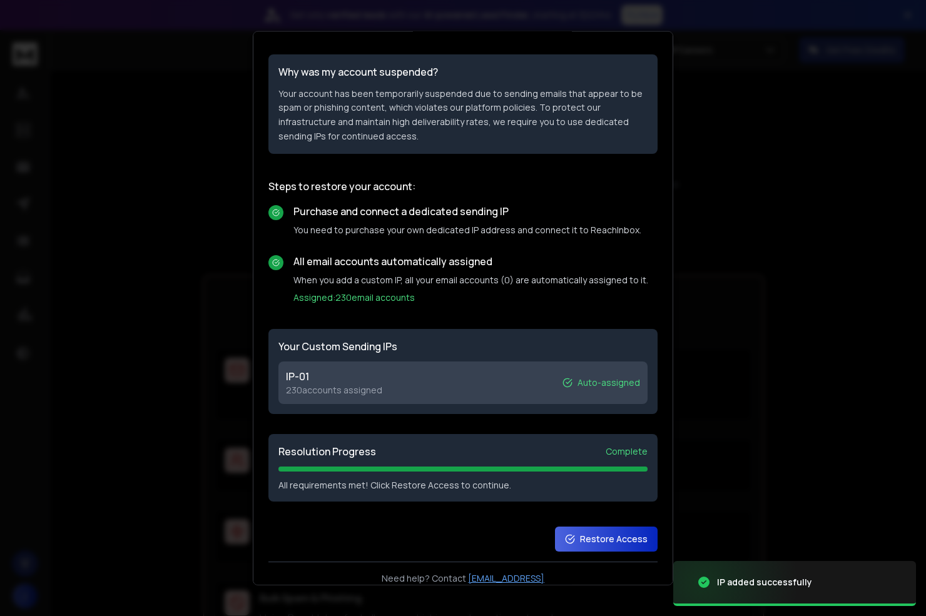
click at [609, 526] on button "Restore Access" at bounding box center [606, 538] width 103 height 25
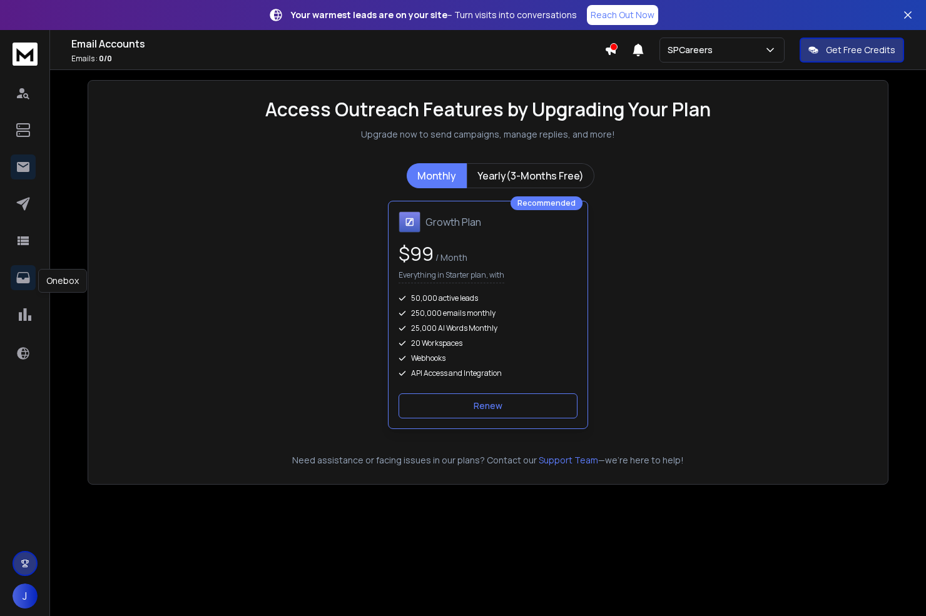
click at [19, 283] on icon at bounding box center [22, 277] width 13 height 11
click at [24, 282] on icon at bounding box center [22, 277] width 13 height 11
click at [28, 582] on div "J" at bounding box center [25, 580] width 25 height 58
click at [28, 590] on span "J" at bounding box center [25, 596] width 25 height 25
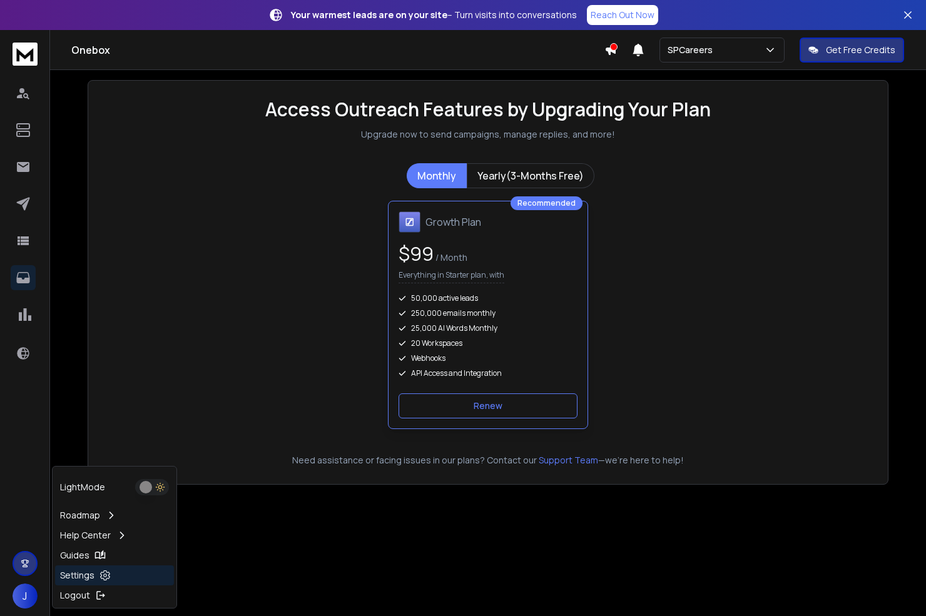
click at [79, 577] on p "Settings" at bounding box center [77, 575] width 34 height 13
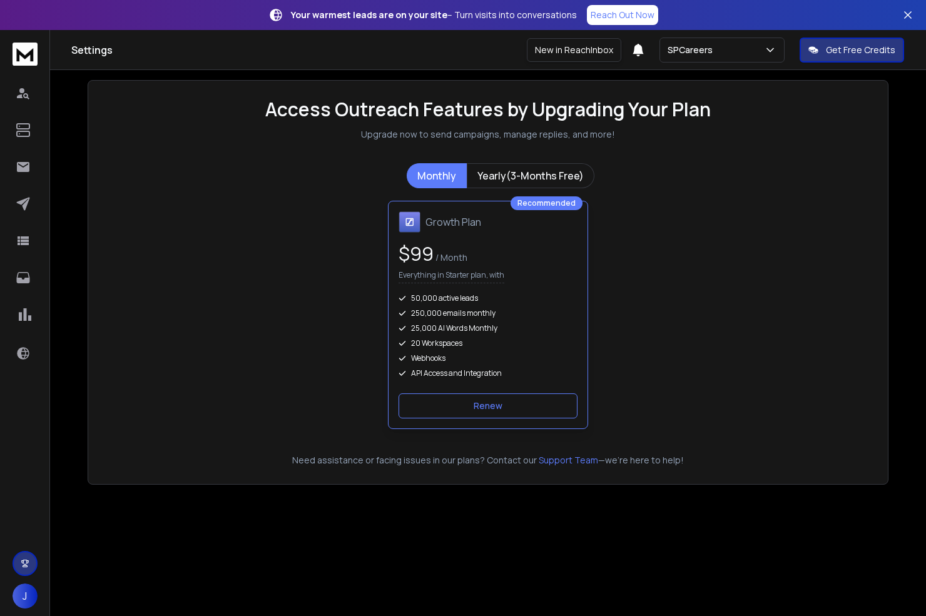
click at [615, 48] on icon at bounding box center [610, 50] width 10 height 10
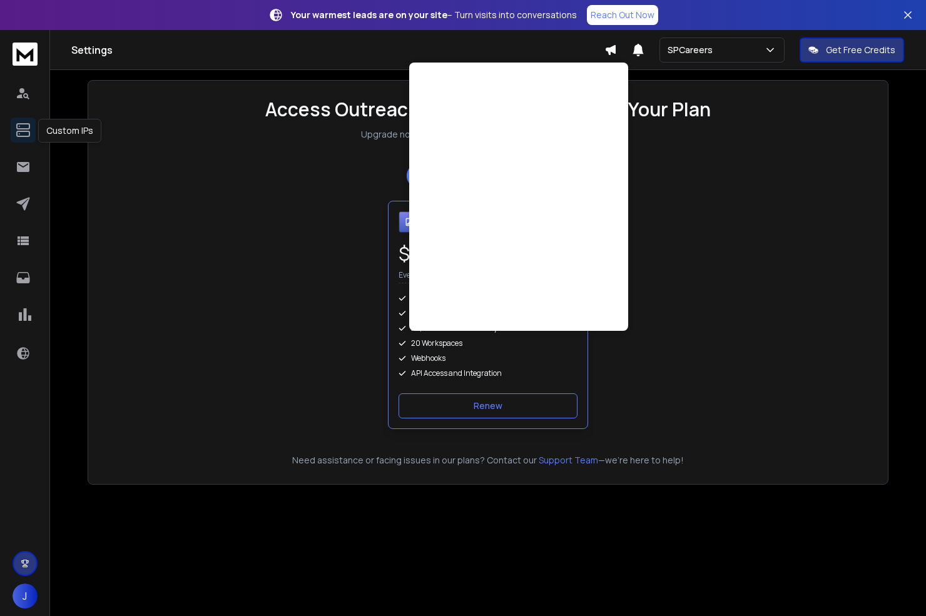
click at [11, 124] on link at bounding box center [23, 130] width 25 height 25
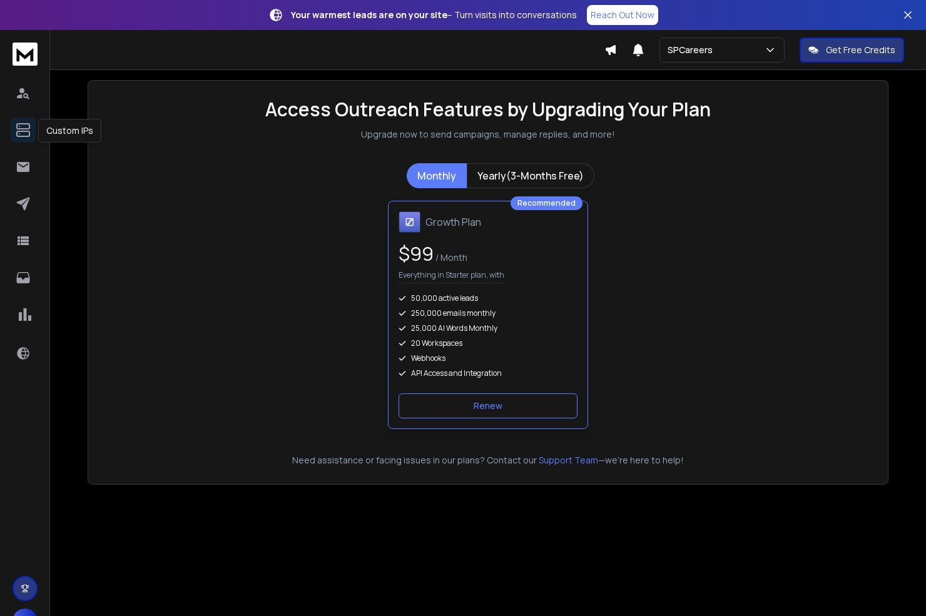
click at [21, 126] on icon at bounding box center [23, 130] width 15 height 15
click at [34, 160] on link at bounding box center [23, 166] width 25 height 25
click at [24, 136] on rect at bounding box center [23, 133] width 13 height 5
click at [767, 52] on div "SPCareers" at bounding box center [721, 50] width 109 height 13
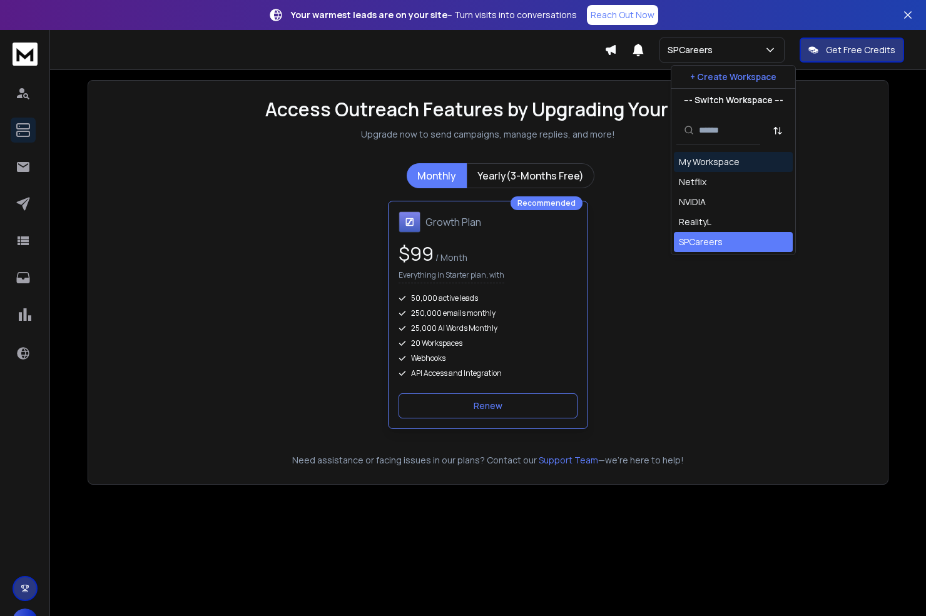
click at [248, 239] on div "Recommended Growth Plan $ 99 / Month Everything in Starter plan, with 50,000 ac…" at bounding box center [488, 321] width 764 height 241
